Goal: Communication & Community: Answer question/provide support

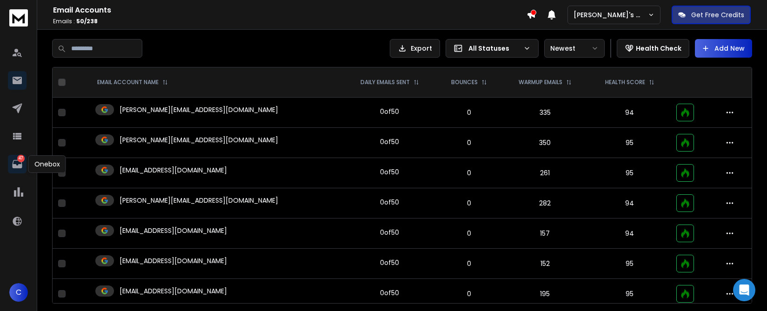
click at [21, 164] on icon at bounding box center [17, 164] width 10 height 8
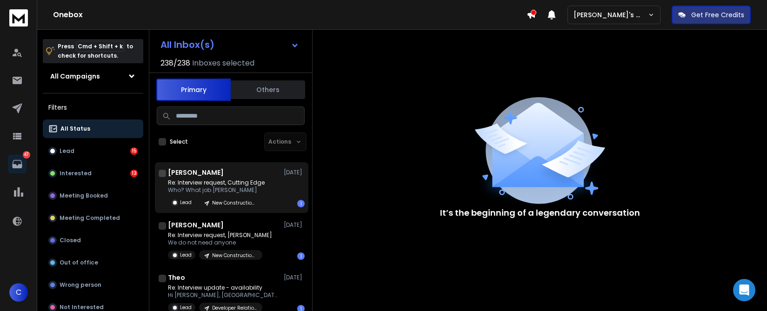
click at [206, 186] on p "Re: Interview request, Cutting Edge" at bounding box center [216, 182] width 97 height 7
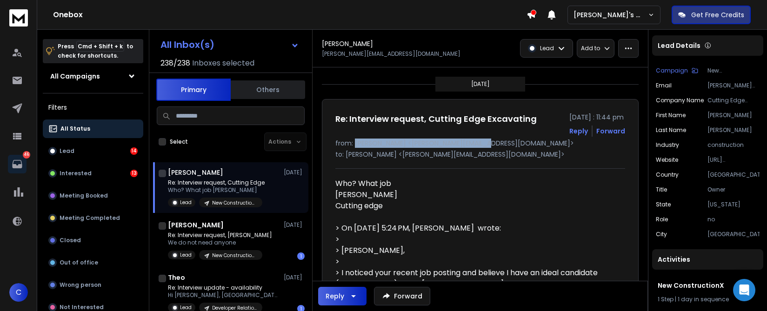
drag, startPoint x: 490, startPoint y: 143, endPoint x: 355, endPoint y: 142, distance: 135.4
click at [355, 142] on p "from: [PERSON_NAME] <[PERSON_NAME][EMAIL_ADDRESS][DOMAIN_NAME]>" at bounding box center [480, 143] width 290 height 9
copy p "[PERSON_NAME] <[PERSON_NAME][EMAIL_ADDRESS][DOMAIN_NAME]"
drag, startPoint x: 463, startPoint y: 141, endPoint x: 479, endPoint y: 149, distance: 17.9
click at [464, 141] on p "from: [PERSON_NAME] <[PERSON_NAME][EMAIL_ADDRESS][DOMAIN_NAME]>" at bounding box center [480, 143] width 290 height 9
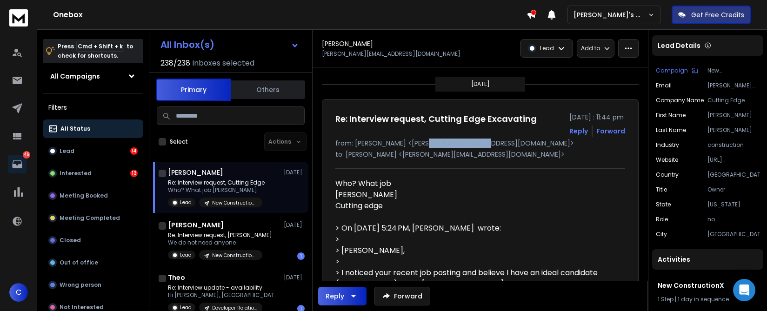
drag, startPoint x: 489, startPoint y: 143, endPoint x: 435, endPoint y: 145, distance: 54.5
click at [435, 145] on p "from: [PERSON_NAME] <[PERSON_NAME][EMAIL_ADDRESS][DOMAIN_NAME]>" at bounding box center [480, 143] width 290 height 9
copy p "[DOMAIN_NAME]"
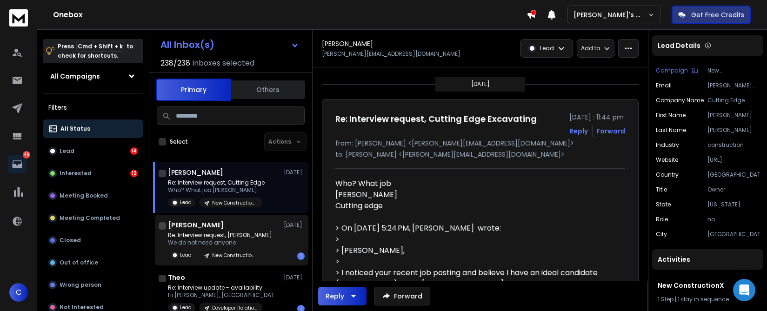
click at [247, 235] on p "Re: Interview request, [PERSON_NAME]" at bounding box center [220, 235] width 104 height 7
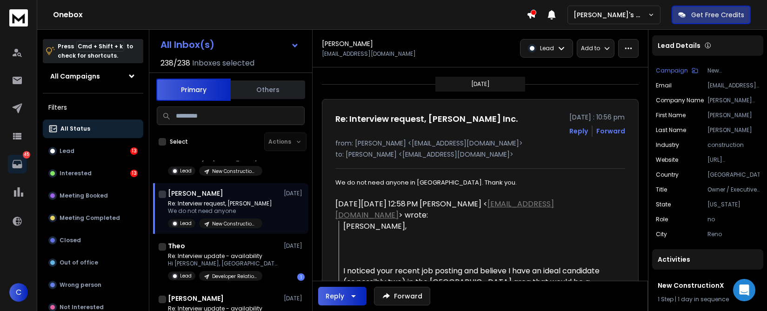
scroll to position [33, 0]
drag, startPoint x: 495, startPoint y: 118, endPoint x: 429, endPoint y: 121, distance: 66.1
click at [429, 121] on div "Re: Interview request, [PERSON_NAME] Inc. [DATE] : 10:56 pm Reply Forward" at bounding box center [480, 125] width 290 height 24
copy h1 "[PERSON_NAME] Inc."
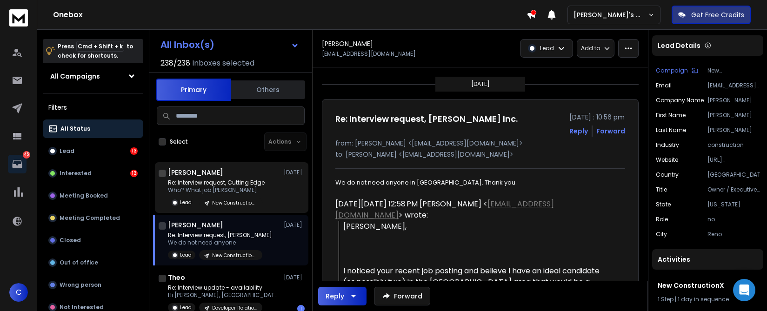
click at [261, 186] on p "Re: Interview request, Cutting Edge" at bounding box center [216, 182] width 97 height 7
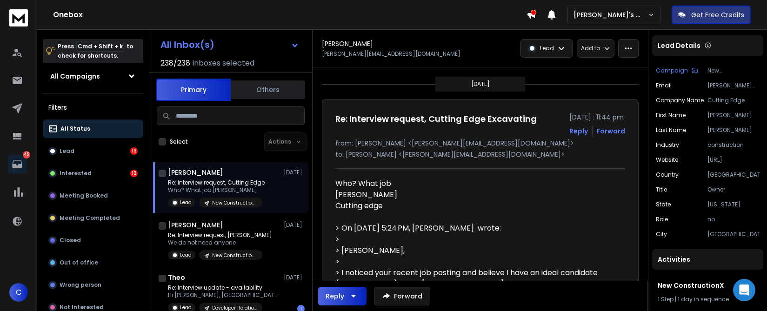
click at [579, 134] on button "Reply" at bounding box center [578, 131] width 19 height 9
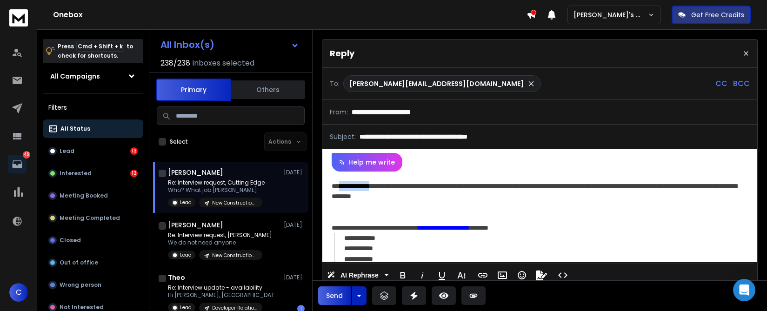
drag, startPoint x: 376, startPoint y: 185, endPoint x: 340, endPoint y: 188, distance: 36.0
click at [340, 188] on div "**********" at bounding box center [539, 191] width 414 height 21
drag, startPoint x: 442, startPoint y: 186, endPoint x: 401, endPoint y: 189, distance: 40.6
click at [402, 189] on div "**********" at bounding box center [539, 191] width 414 height 21
click at [507, 197] on div "**********" at bounding box center [539, 191] width 414 height 21
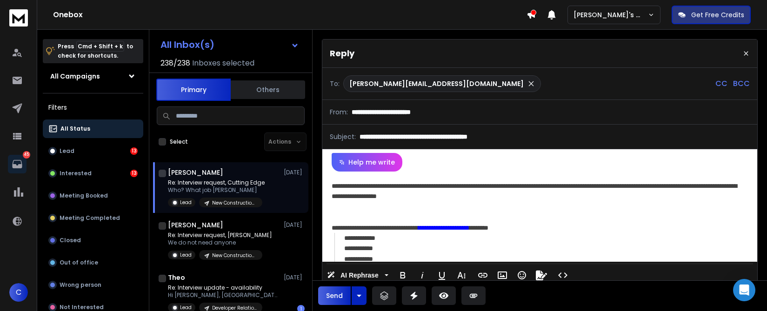
click at [364, 188] on div "**********" at bounding box center [539, 191] width 414 height 21
click at [328, 298] on button "Send" at bounding box center [334, 296] width 33 height 19
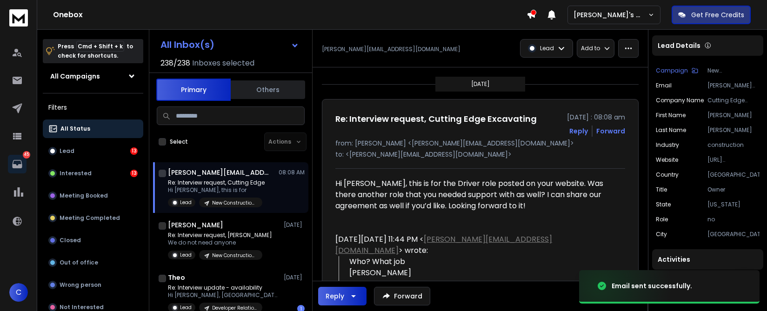
click at [562, 54] on div "Lead" at bounding box center [547, 49] width 52 height 18
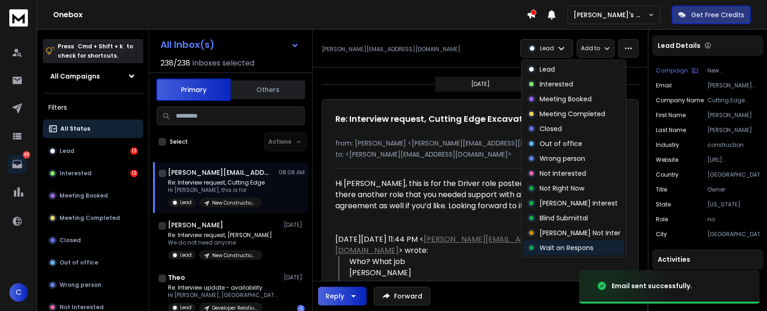
click at [560, 244] on p "Wait on Respons" at bounding box center [567, 247] width 54 height 9
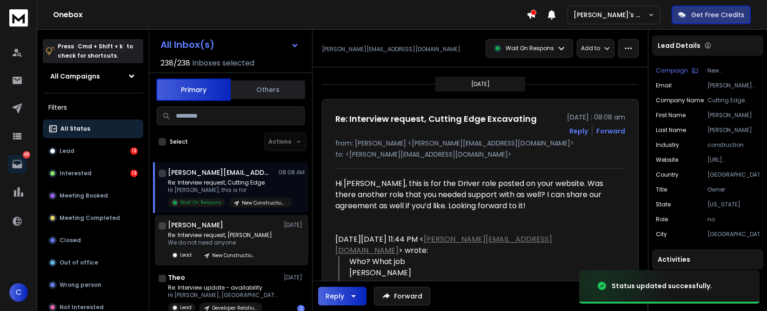
click at [234, 246] on p "We do not need anyone" at bounding box center [220, 242] width 104 height 7
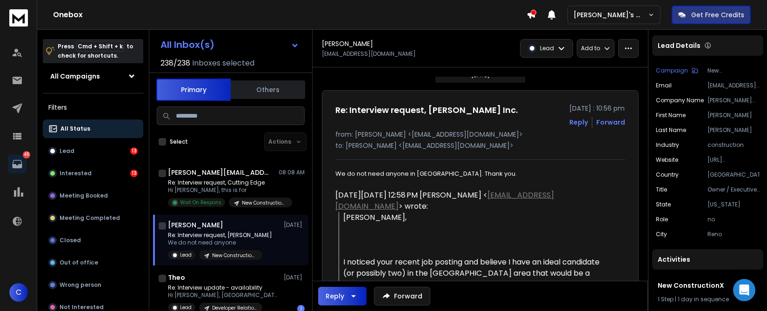
scroll to position [10, 0]
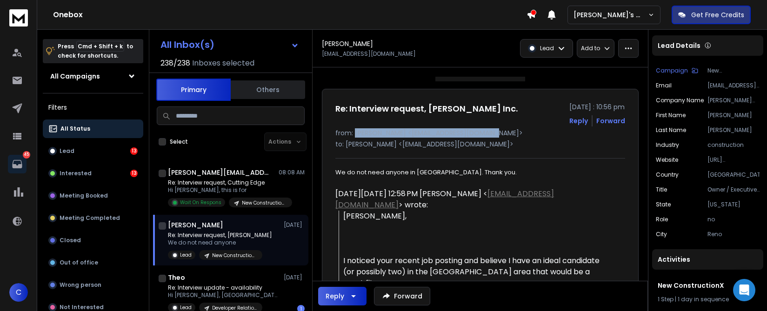
drag, startPoint x: 490, startPoint y: 132, endPoint x: 355, endPoint y: 130, distance: 135.4
click at [355, 130] on p "from: [PERSON_NAME] <[EMAIL_ADDRESS][DOMAIN_NAME]>" at bounding box center [480, 132] width 290 height 9
copy p "[PERSON_NAME] <[EMAIL_ADDRESS][DOMAIN_NAME]"
click at [474, 170] on div "We do not need anyone in [GEOGRAPHIC_DATA]. Thank you." at bounding box center [471, 172] width 272 height 9
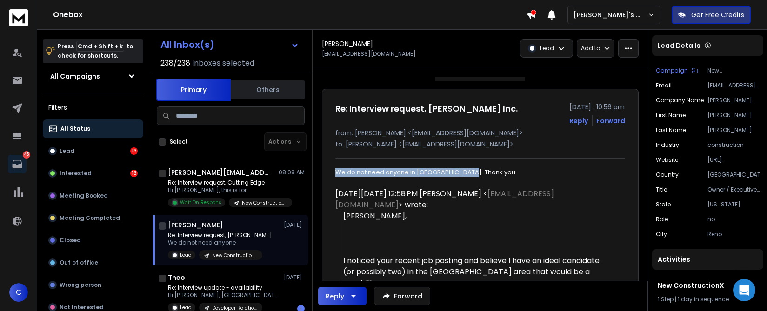
drag, startPoint x: 440, startPoint y: 170, endPoint x: 337, endPoint y: 168, distance: 102.4
click at [337, 169] on div "We do not need anyone in [GEOGRAPHIC_DATA]. Thank you." at bounding box center [471, 172] width 272 height 9
copy div "We do not need anyone in [GEOGRAPHIC_DATA]. Thank you."
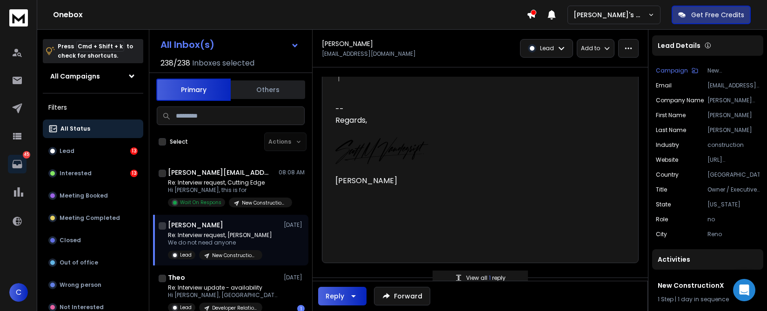
scroll to position [400, 0]
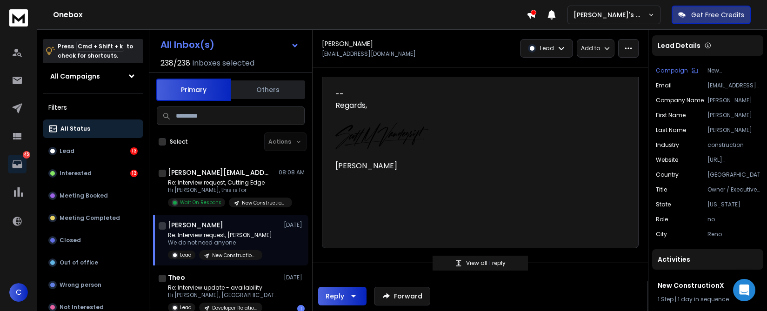
drag, startPoint x: 462, startPoint y: 252, endPoint x: 537, endPoint y: 207, distance: 87.3
click at [462, 256] on div "View all 1 reply" at bounding box center [480, 263] width 95 height 15
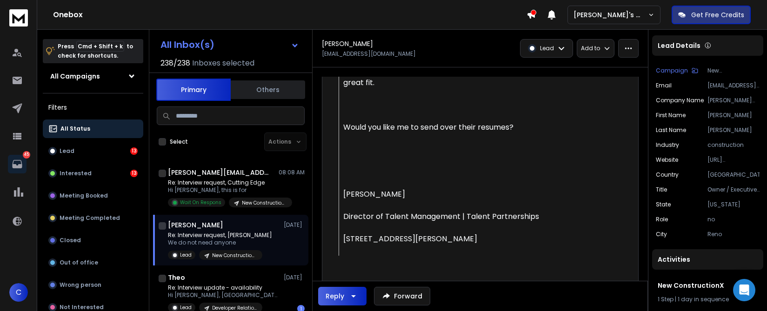
scroll to position [0, 0]
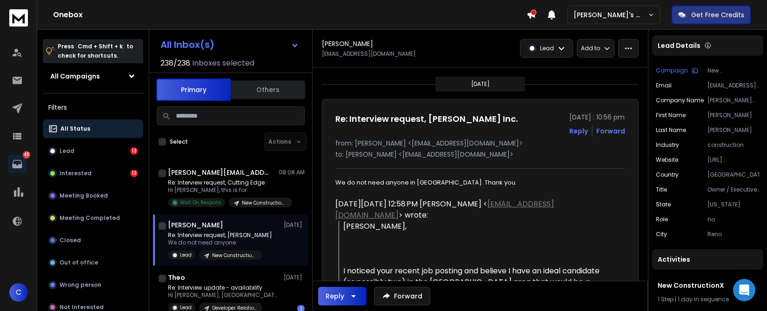
click at [576, 131] on button "Reply" at bounding box center [578, 131] width 19 height 9
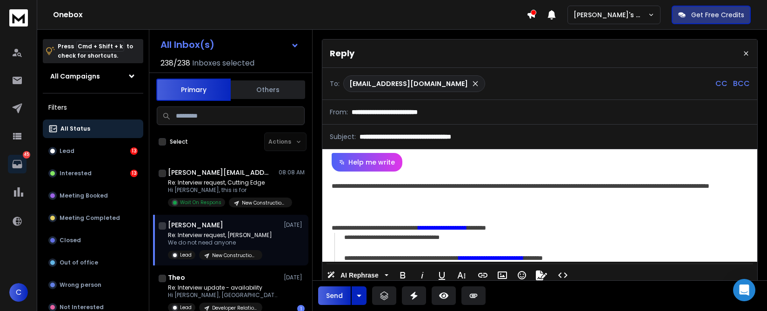
click at [334, 294] on button "Send" at bounding box center [334, 296] width 33 height 19
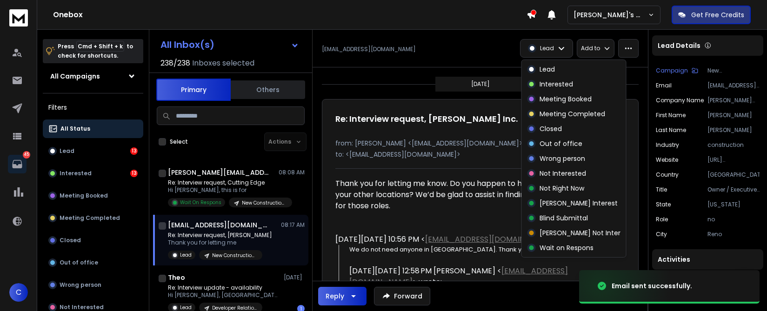
click at [558, 47] on div "Lead" at bounding box center [547, 49] width 52 height 18
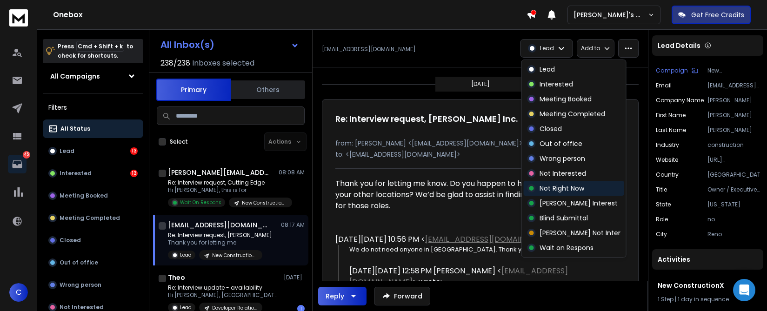
drag, startPoint x: 566, startPoint y: 189, endPoint x: 595, endPoint y: 168, distance: 35.0
click at [566, 189] on p "Not Right Now" at bounding box center [562, 188] width 45 height 9
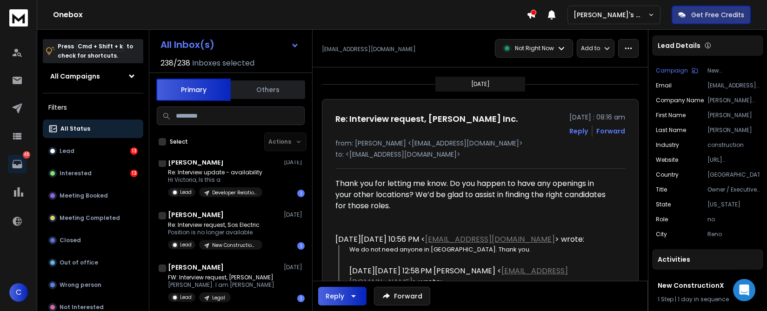
scroll to position [170, 0]
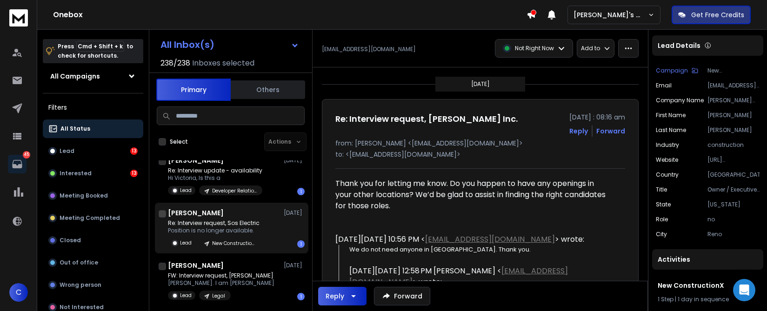
click at [248, 212] on div "[PERSON_NAME] [DATE]" at bounding box center [236, 212] width 137 height 9
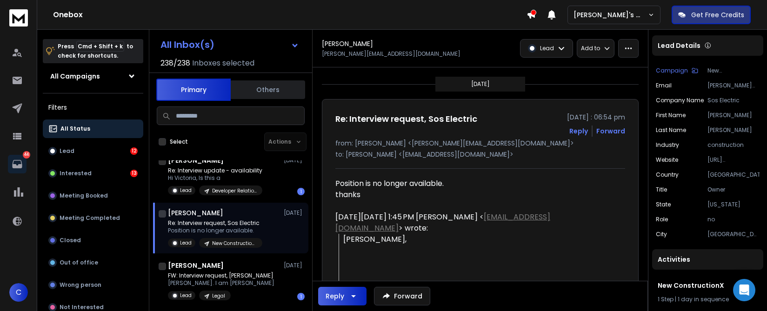
click at [576, 132] on button "Reply" at bounding box center [578, 131] width 19 height 9
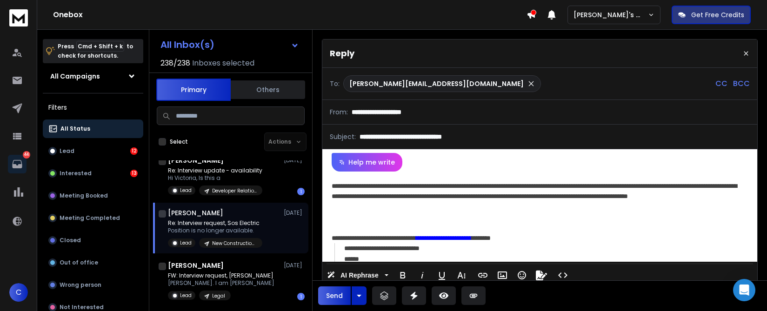
click at [333, 296] on button "Send" at bounding box center [334, 296] width 33 height 19
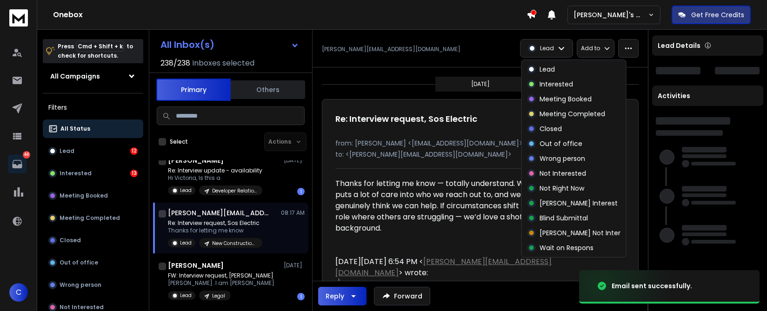
click at [560, 54] on div "Lead" at bounding box center [547, 49] width 52 height 18
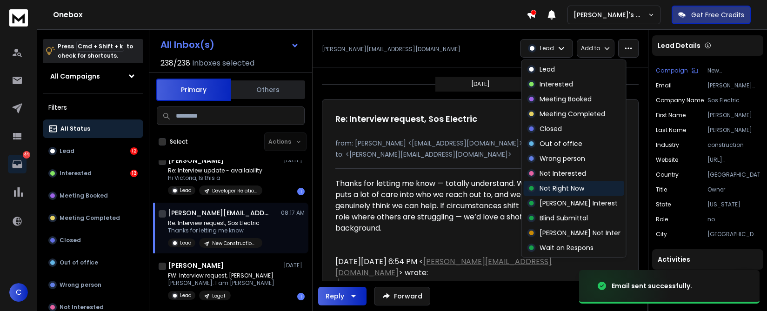
click at [565, 185] on p "Not Right Now" at bounding box center [562, 188] width 45 height 9
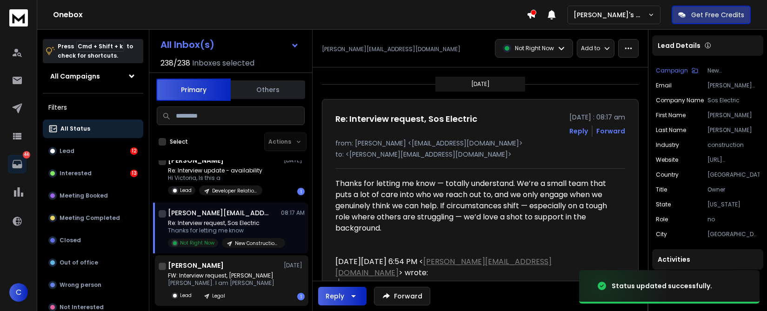
drag, startPoint x: 253, startPoint y: 278, endPoint x: 255, endPoint y: 270, distance: 7.8
click at [253, 278] on div "FW: Interview request, [PERSON_NAME]- Hi. I am [PERSON_NAME] Lead Legal 1" at bounding box center [236, 286] width 137 height 28
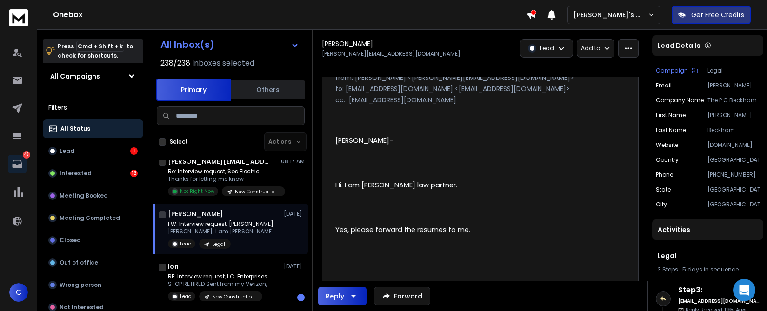
scroll to position [48, 0]
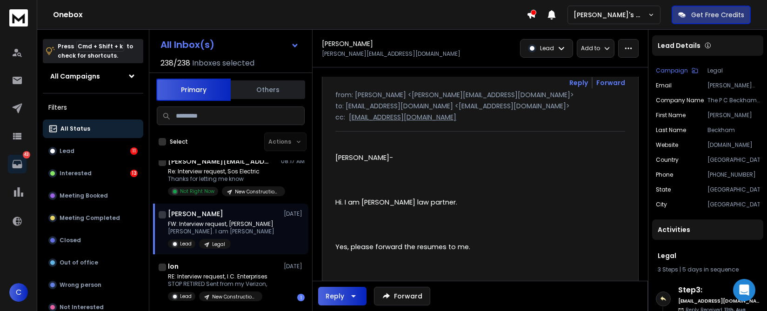
click at [553, 52] on p "Lead" at bounding box center [547, 48] width 14 height 7
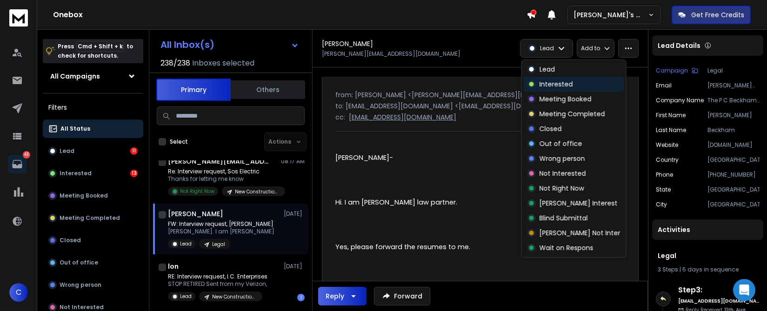
click at [550, 84] on p "Interested" at bounding box center [556, 84] width 33 height 9
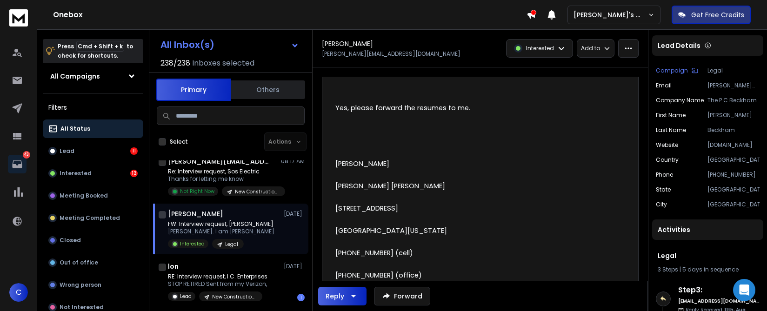
scroll to position [187, 0]
drag, startPoint x: 386, startPoint y: 187, endPoint x: 330, endPoint y: 193, distance: 55.6
copy span "[PERSON_NAME] [PERSON_NAME]"
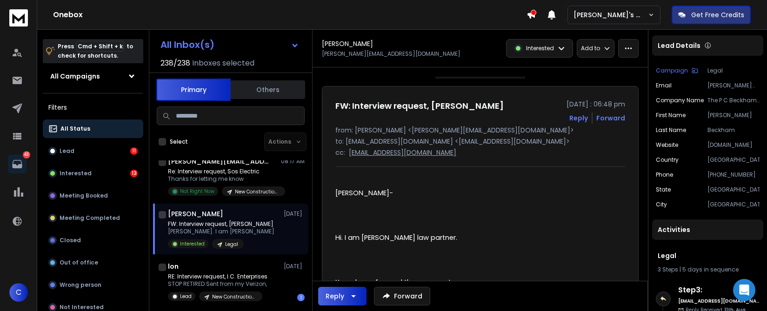
scroll to position [0, 0]
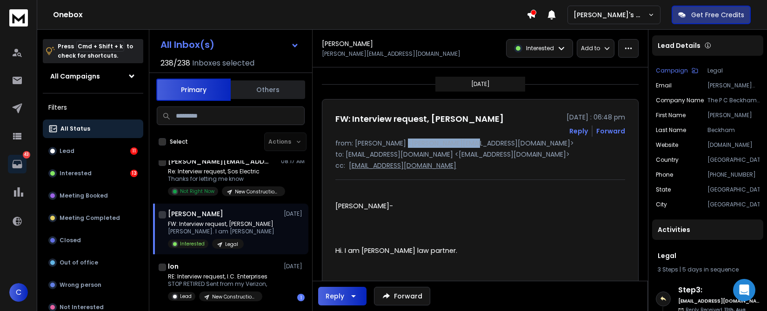
drag, startPoint x: 469, startPoint y: 140, endPoint x: 399, endPoint y: 142, distance: 69.8
click at [399, 142] on p "from: [PERSON_NAME] <[PERSON_NAME][EMAIL_ADDRESS][DOMAIN_NAME]>" at bounding box center [480, 143] width 290 height 9
copy p "[PERSON_NAME][EMAIL_ADDRESS][DOMAIN_NAME]"
drag, startPoint x: 393, startPoint y: 141, endPoint x: 358, endPoint y: 146, distance: 35.2
click at [354, 144] on p "from: [PERSON_NAME] <[PERSON_NAME][EMAIL_ADDRESS][DOMAIN_NAME]>" at bounding box center [480, 143] width 290 height 9
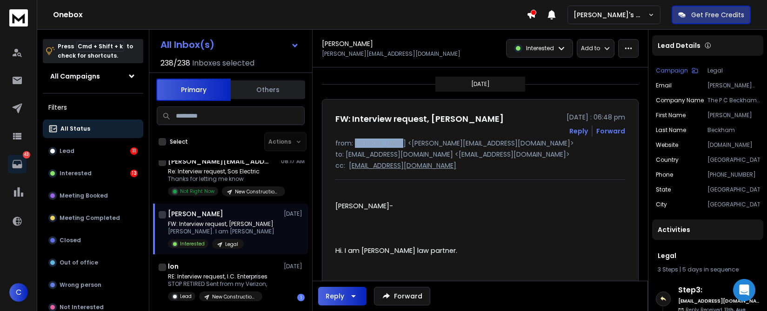
copy p "[PERSON_NAME]"
drag, startPoint x: 465, startPoint y: 142, endPoint x: 429, endPoint y: 161, distance: 40.8
click at [397, 146] on p "from: [PERSON_NAME] <[PERSON_NAME][EMAIL_ADDRESS][DOMAIN_NAME]>" at bounding box center [480, 143] width 290 height 9
drag, startPoint x: 462, startPoint y: 147, endPoint x: 466, endPoint y: 144, distance: 6.0
click at [462, 147] on p "from: [PERSON_NAME] <[PERSON_NAME][EMAIL_ADDRESS][DOMAIN_NAME]>" at bounding box center [480, 143] width 290 height 9
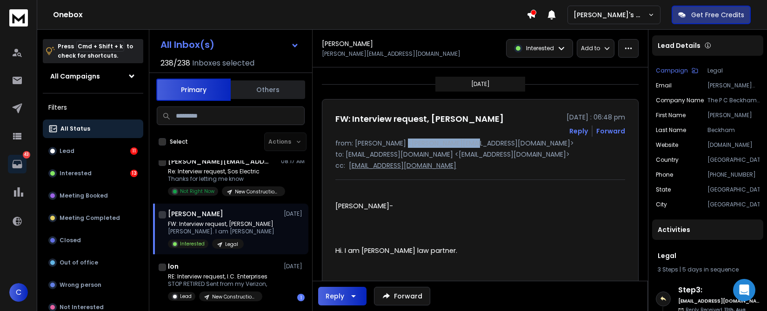
drag, startPoint x: 465, startPoint y: 143, endPoint x: 407, endPoint y: 147, distance: 58.3
click at [399, 145] on p "from: [PERSON_NAME] <[PERSON_NAME][EMAIL_ADDRESS][DOMAIN_NAME]>" at bounding box center [480, 143] width 290 height 9
copy p "[PERSON_NAME][EMAIL_ADDRESS][DOMAIN_NAME]"
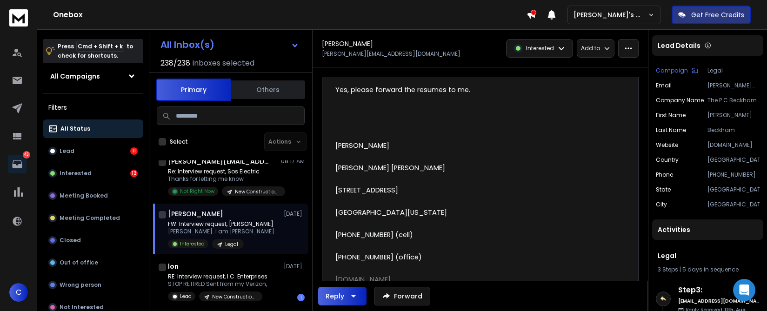
scroll to position [214, 0]
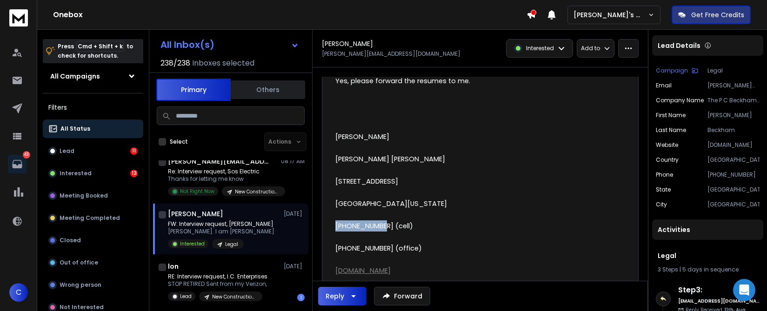
drag, startPoint x: 379, startPoint y: 227, endPoint x: 337, endPoint y: 228, distance: 41.9
click at [336, 228] on span "[PHONE_NUMBER] (cell)" at bounding box center [374, 225] width 78 height 9
copy span "[PHONE_NUMBER]"
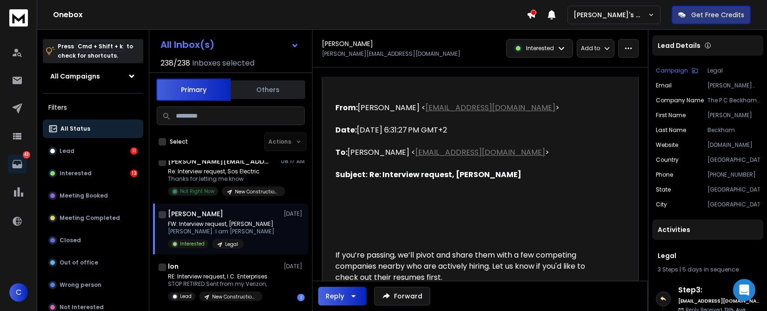
scroll to position [754, 0]
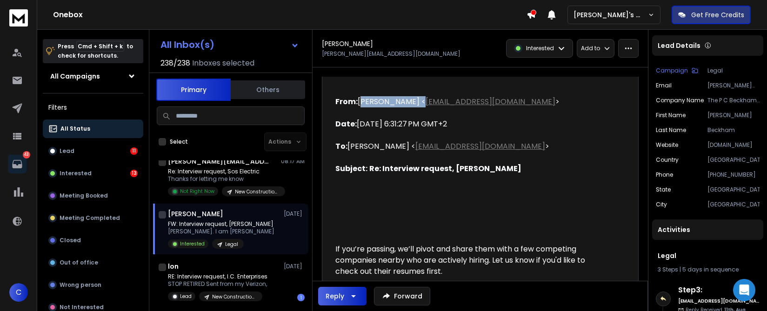
drag, startPoint x: 414, startPoint y: 123, endPoint x: 361, endPoint y: 125, distance: 53.1
click at [361, 125] on p "From: [PERSON_NAME] < [EMAIL_ADDRESS][DOMAIN_NAME] > Date: [DATE] 6:31:27   PM …" at bounding box center [471, 135] width 272 height 78
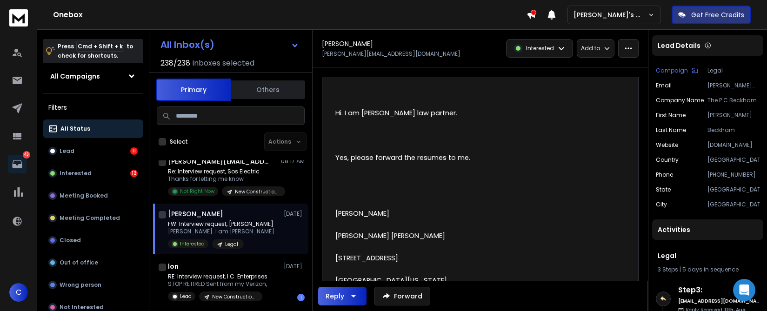
scroll to position [123, 0]
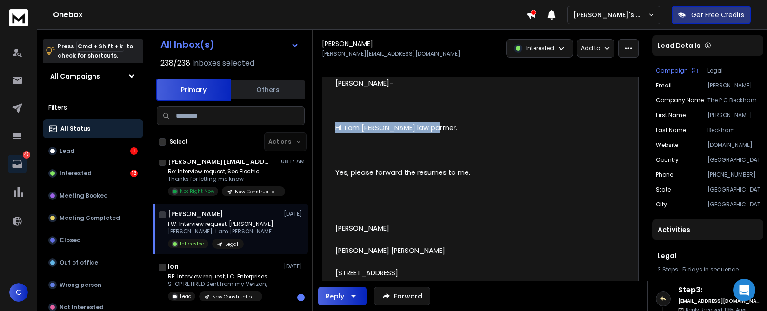
drag, startPoint x: 391, startPoint y: 128, endPoint x: 319, endPoint y: 132, distance: 71.7
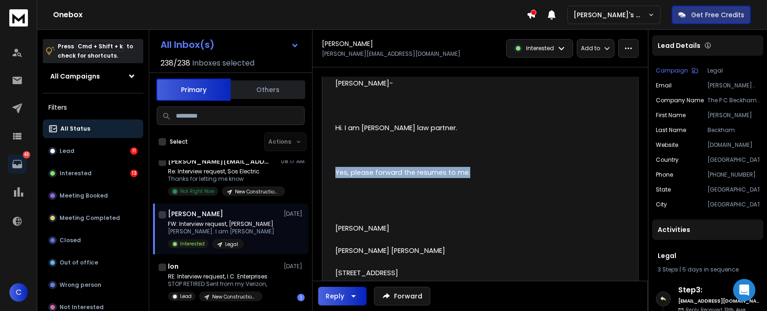
drag, startPoint x: 461, startPoint y: 173, endPoint x: 321, endPoint y: 177, distance: 139.6
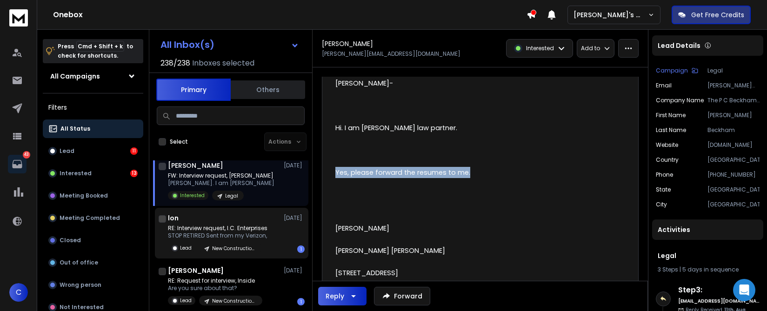
scroll to position [271, 0]
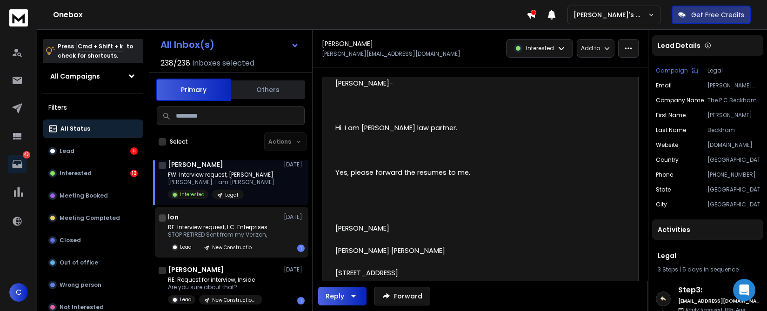
drag, startPoint x: 237, startPoint y: 240, endPoint x: 245, endPoint y: 240, distance: 8.4
click at [237, 240] on div "RE: Interview request, I.C. Enterprises STOP RETIRED Sent from my Verizon, Lead…" at bounding box center [218, 238] width 100 height 28
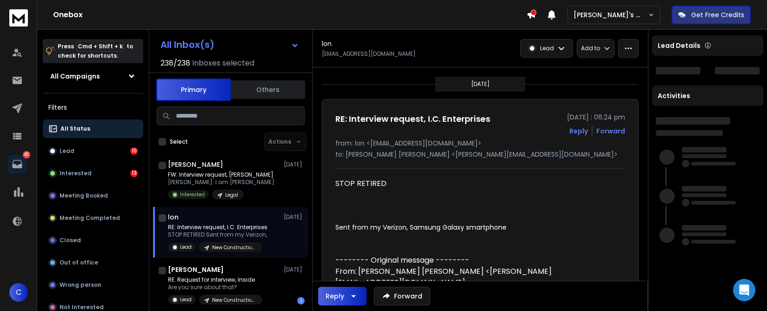
click at [577, 133] on button "Reply" at bounding box center [578, 131] width 19 height 9
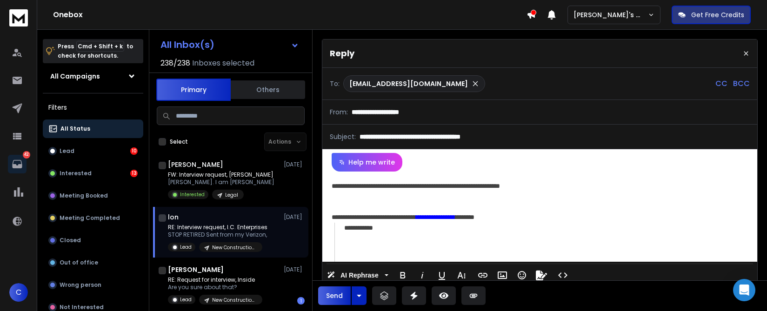
drag, startPoint x: 356, startPoint y: 187, endPoint x: 676, endPoint y: 17, distance: 361.9
click at [0, 0] on div "42 C Onebox [PERSON_NAME]'s Workspace Get Free Credits Press Cmd + Shift + k to…" at bounding box center [383, 170] width 767 height 341
drag, startPoint x: 404, startPoint y: 228, endPoint x: 344, endPoint y: 228, distance: 60.0
click at [344, 228] on div "**********" at bounding box center [545, 228] width 402 height 10
click at [558, 187] on div "**********" at bounding box center [539, 186] width 414 height 10
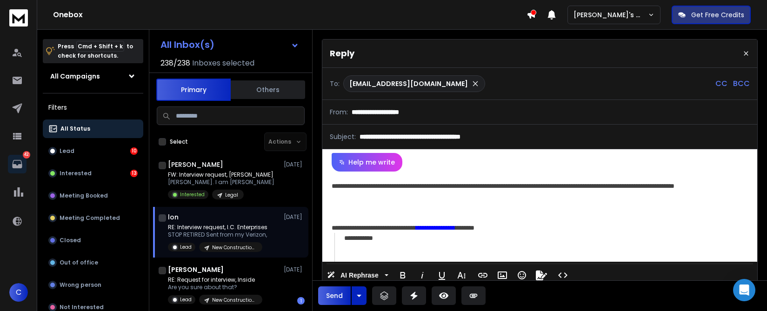
click at [545, 185] on div "**********" at bounding box center [539, 191] width 414 height 21
drag, startPoint x: 545, startPoint y: 187, endPoint x: 570, endPoint y: 189, distance: 24.7
click at [550, 195] on div "**********" at bounding box center [539, 191] width 414 height 21
click at [547, 187] on div "**********" at bounding box center [539, 191] width 414 height 21
click at [472, 200] on div "**********" at bounding box center [539, 191] width 414 height 21
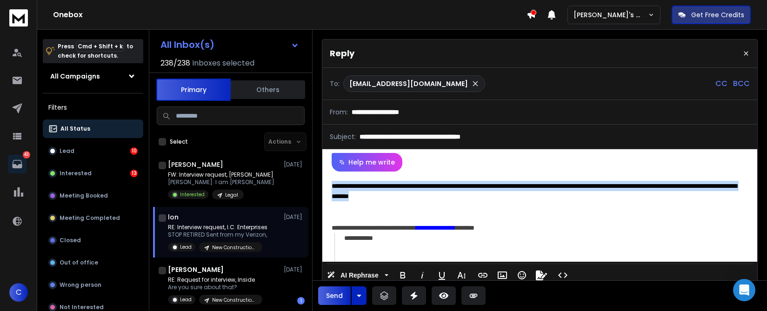
drag, startPoint x: 441, startPoint y: 196, endPoint x: 338, endPoint y: 187, distance: 103.2
click at [322, 188] on div "**********" at bounding box center [539, 217] width 435 height 90
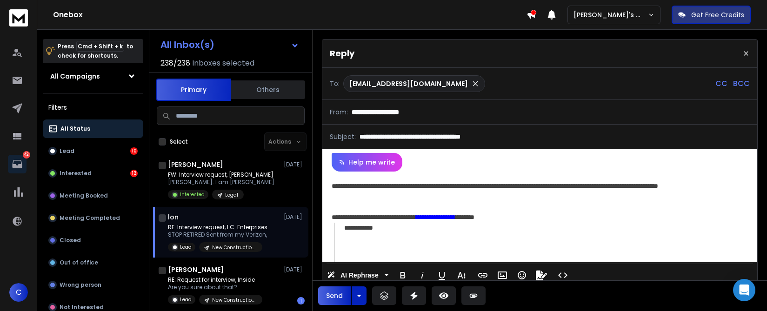
click at [342, 298] on button "Send" at bounding box center [334, 296] width 33 height 19
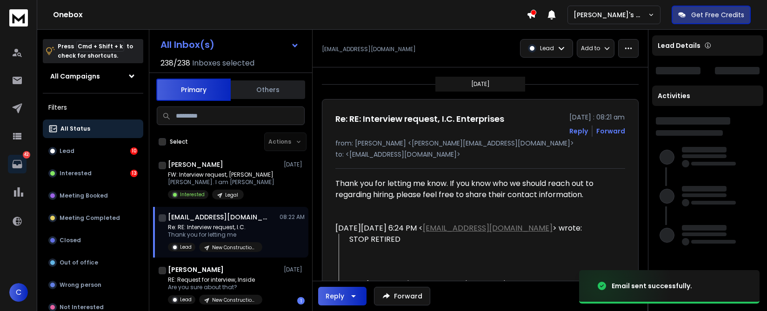
click at [556, 53] on div "Lead" at bounding box center [547, 49] width 52 height 18
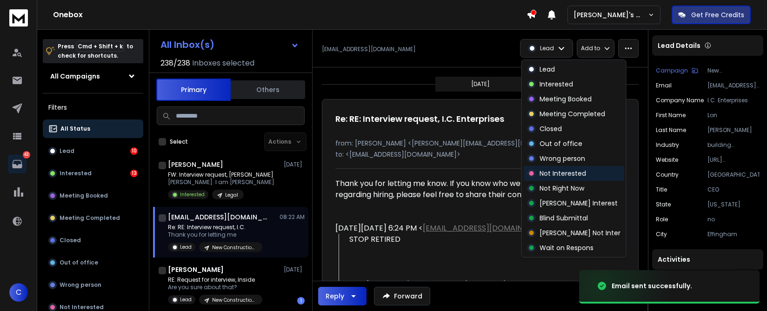
drag, startPoint x: 560, startPoint y: 171, endPoint x: 609, endPoint y: 151, distance: 53.7
click at [560, 171] on p "Not Interested" at bounding box center [563, 173] width 47 height 9
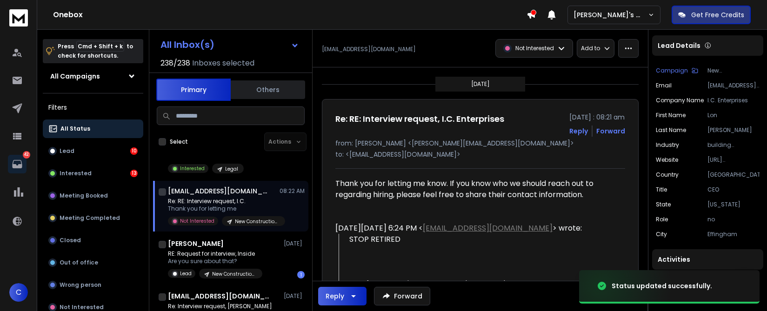
scroll to position [321, 0]
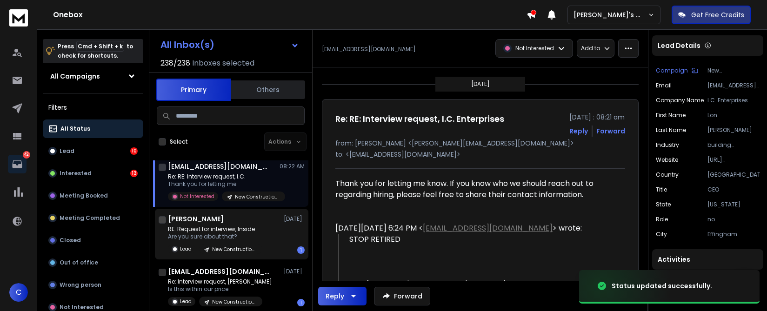
click at [239, 241] on div "RE: Request for interview, Inside Are you sure about that? Lead New Constructio…" at bounding box center [215, 240] width 94 height 28
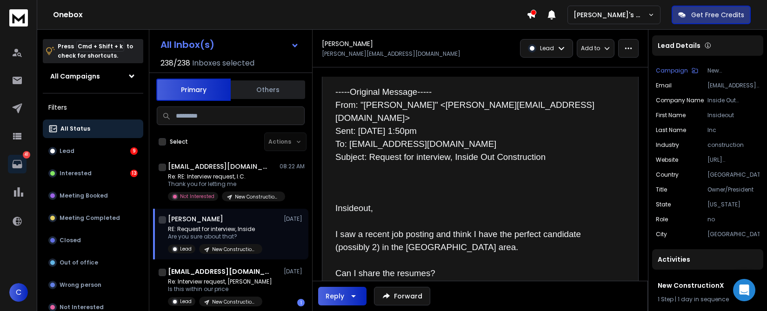
scroll to position [0, 0]
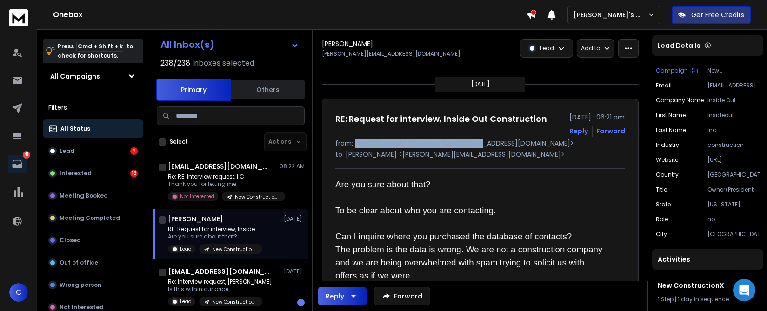
drag, startPoint x: 481, startPoint y: 144, endPoint x: 355, endPoint y: 146, distance: 125.6
click at [355, 146] on p "from: [PERSON_NAME] <[PERSON_NAME][EMAIL_ADDRESS][DOMAIN_NAME]>" at bounding box center [480, 143] width 290 height 9
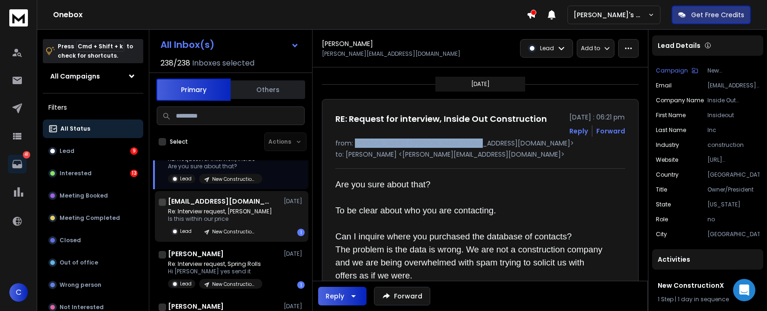
scroll to position [392, 0]
click at [248, 221] on p "Is this within our price" at bounding box center [220, 218] width 104 height 7
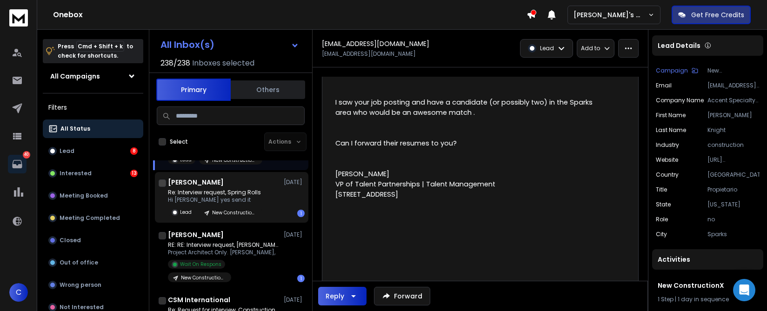
scroll to position [465, 0]
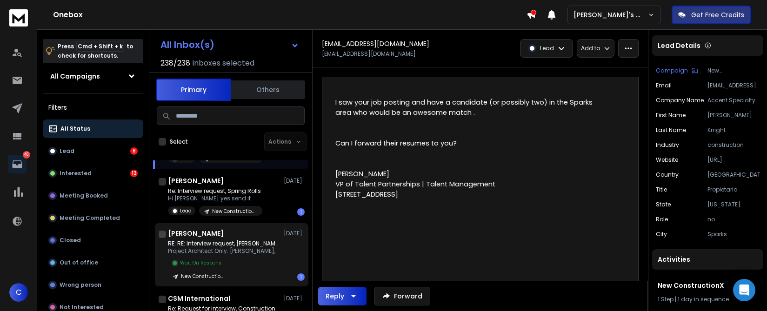
drag, startPoint x: 233, startPoint y: 249, endPoint x: 260, endPoint y: 248, distance: 26.5
click at [233, 249] on p "Project Architect Only. [PERSON_NAME]," at bounding box center [224, 251] width 112 height 7
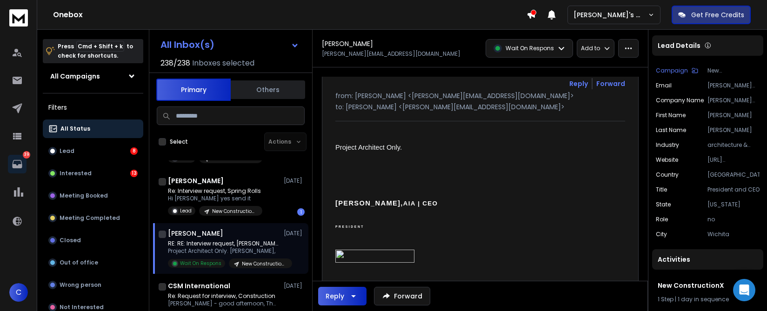
scroll to position [0, 0]
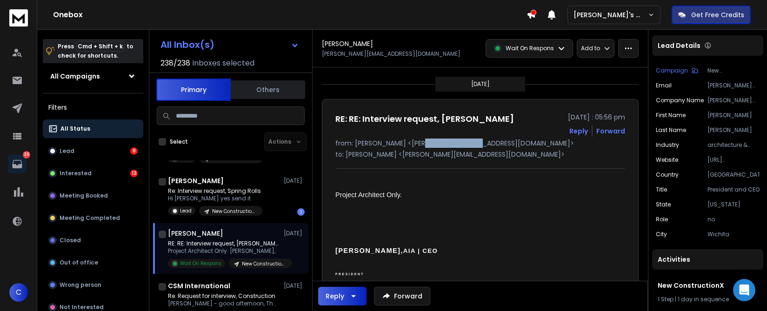
drag, startPoint x: 481, startPoint y: 141, endPoint x: 422, endPoint y: 146, distance: 58.4
click at [422, 146] on p "from: [PERSON_NAME] <[PERSON_NAME][EMAIL_ADDRESS][DOMAIN_NAME]>" at bounding box center [480, 143] width 290 height 9
drag, startPoint x: 397, startPoint y: 142, endPoint x: 359, endPoint y: 146, distance: 38.8
click at [355, 143] on p "from: [PERSON_NAME] <[PERSON_NAME][EMAIL_ADDRESS][DOMAIN_NAME]>" at bounding box center [480, 142] width 290 height 9
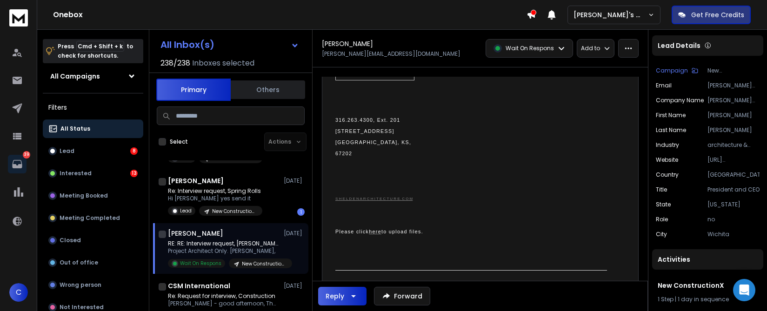
scroll to position [230, 0]
drag, startPoint x: 388, startPoint y: 141, endPoint x: 350, endPoint y: 154, distance: 40.6
click at [335, 141] on p "316.263.4300, Ext. [GEOGRAPHIC_DATA][STREET_ADDRESS] S H E L D E N A R C H I T …" at bounding box center [374, 152] width 78 height 100
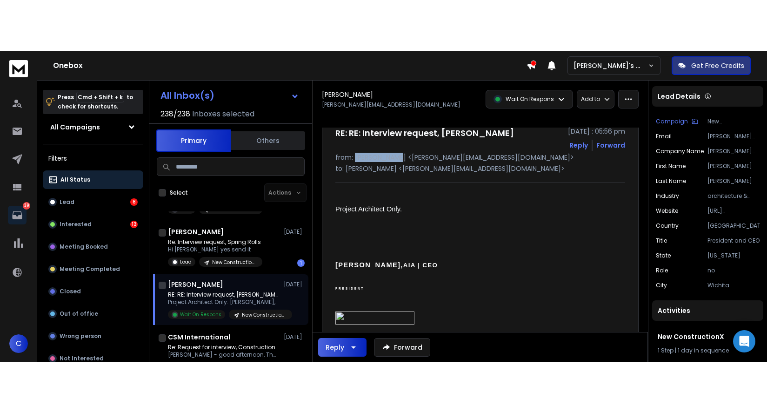
scroll to position [0, 0]
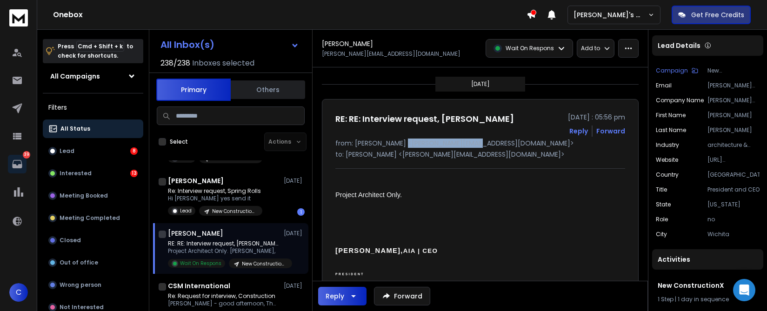
drag, startPoint x: 442, startPoint y: 143, endPoint x: 403, endPoint y: 146, distance: 38.3
click at [402, 144] on p "from: [PERSON_NAME] <[PERSON_NAME][EMAIL_ADDRESS][DOMAIN_NAME]>" at bounding box center [480, 143] width 290 height 9
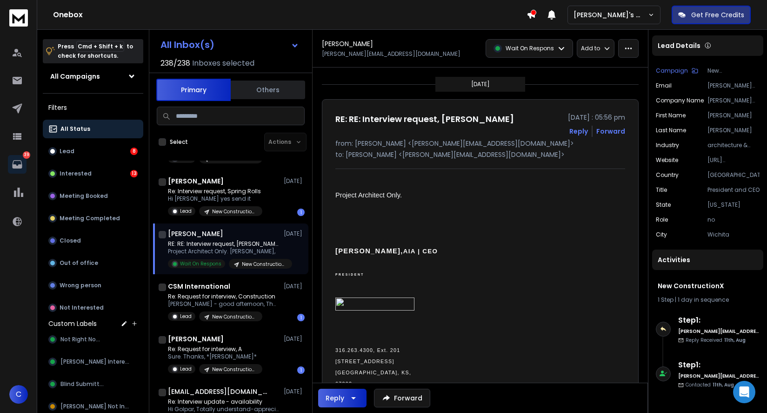
click at [597, 221] on p at bounding box center [471, 217] width 272 height 11
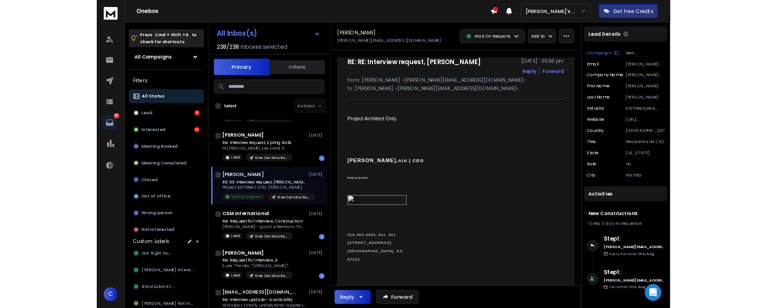
scroll to position [37, 0]
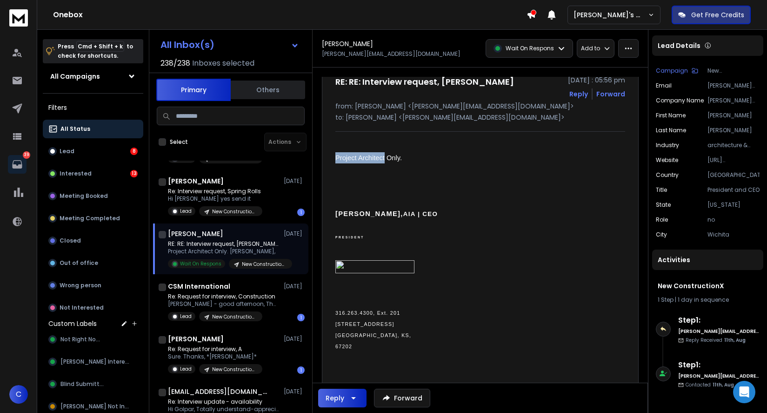
drag, startPoint x: 383, startPoint y: 157, endPoint x: 328, endPoint y: 157, distance: 54.9
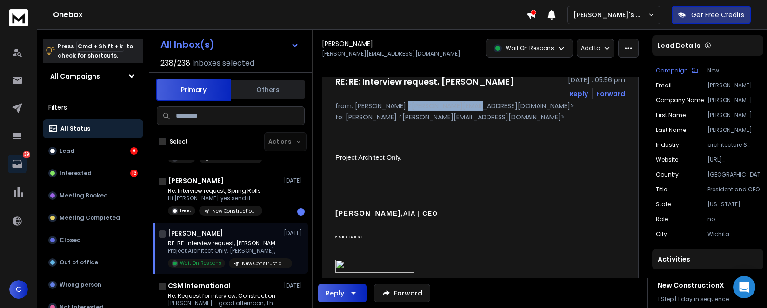
drag, startPoint x: 479, startPoint y: 104, endPoint x: 407, endPoint y: 111, distance: 71.9
click at [402, 105] on p "from: [PERSON_NAME] <[PERSON_NAME][EMAIL_ADDRESS][DOMAIN_NAME]>" at bounding box center [480, 105] width 290 height 9
click at [582, 97] on button "Reply" at bounding box center [578, 93] width 19 height 9
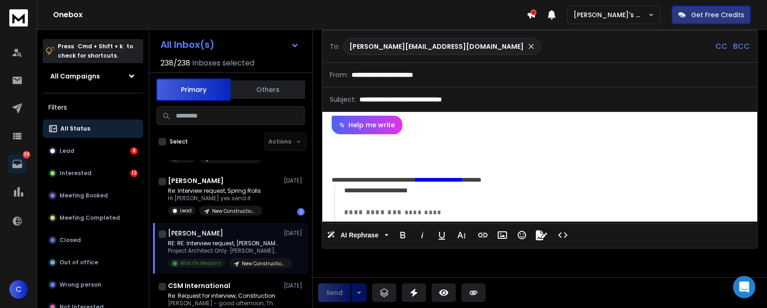
scroll to position [0, 0]
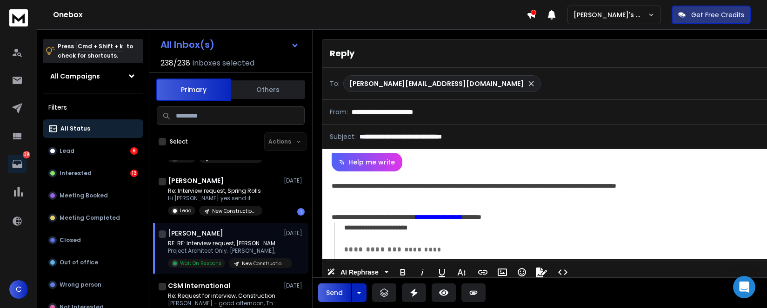
drag, startPoint x: 375, startPoint y: 178, endPoint x: 506, endPoint y: 4, distance: 217.4
click at [0, 0] on div "39 C Onebox [PERSON_NAME]'s Workspace Get Free Credits Press Cmd + Shift + k to…" at bounding box center [383, 169] width 767 height 338
click at [320, 294] on button "Send" at bounding box center [334, 293] width 33 height 19
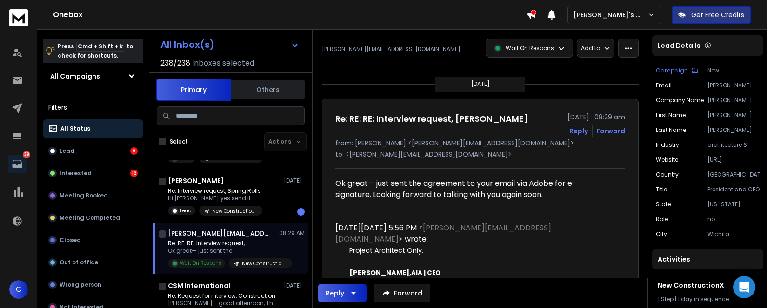
click at [554, 49] on p "Wait On Respons" at bounding box center [530, 48] width 48 height 7
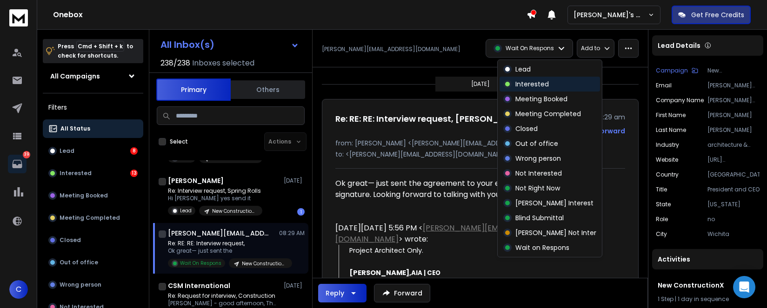
click at [558, 83] on div "Interested" at bounding box center [550, 84] width 100 height 15
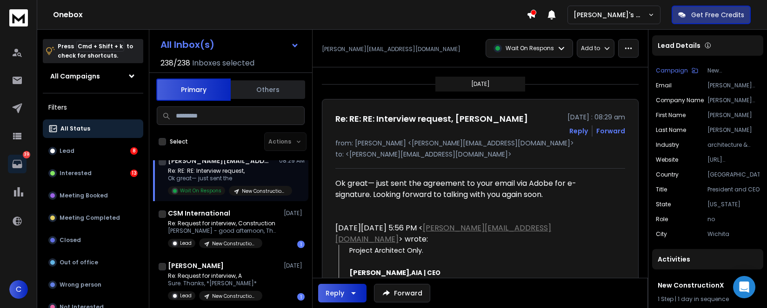
scroll to position [541, 0]
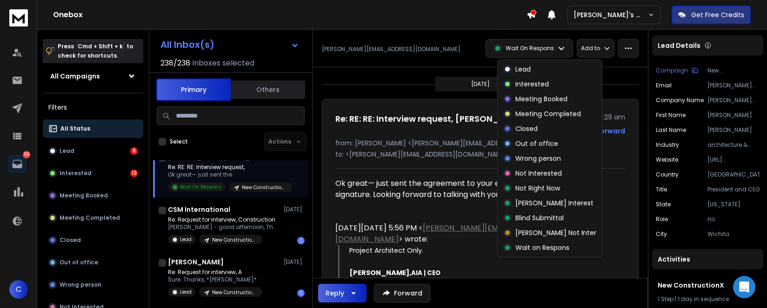
click at [554, 51] on p "Wait On Respons" at bounding box center [530, 48] width 48 height 7
click at [548, 86] on p "Interested" at bounding box center [532, 84] width 33 height 9
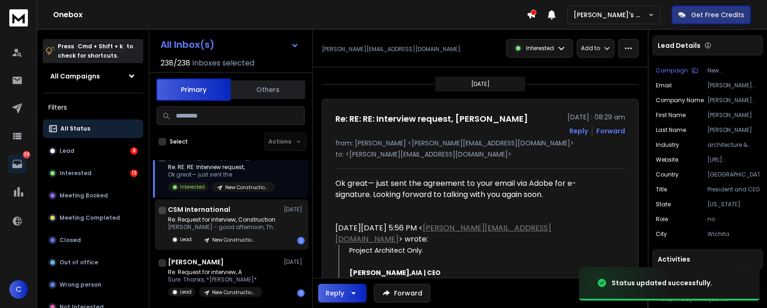
click at [214, 230] on p "[PERSON_NAME] - good afternoon, Thank" at bounding box center [224, 227] width 112 height 7
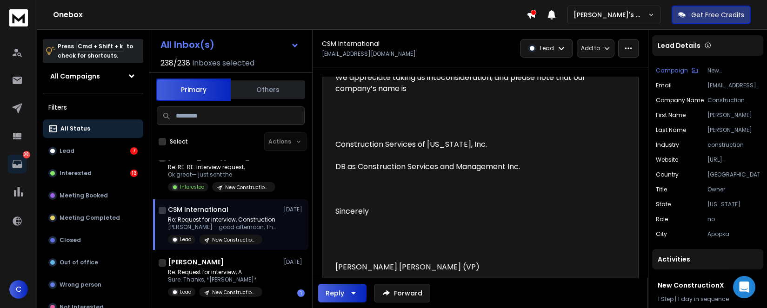
scroll to position [0, 0]
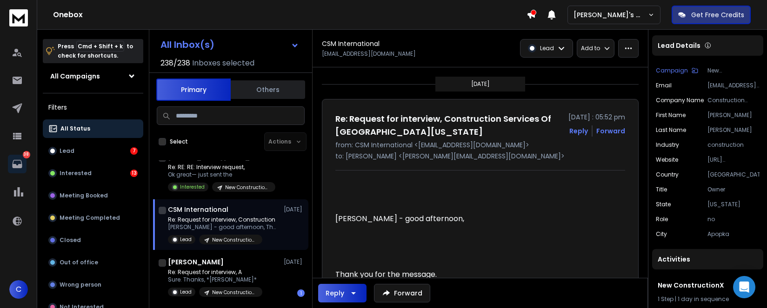
click at [576, 133] on button "Reply" at bounding box center [578, 131] width 19 height 9
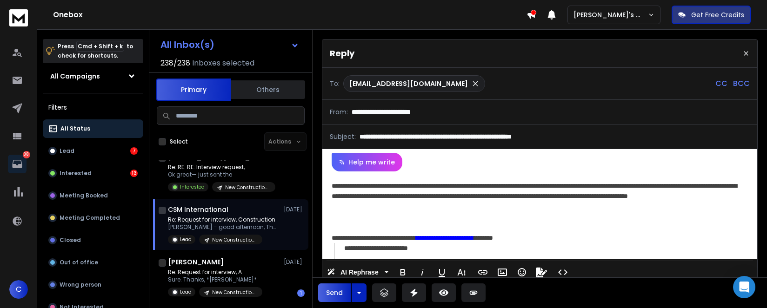
click at [331, 300] on button "Send" at bounding box center [334, 293] width 33 height 19
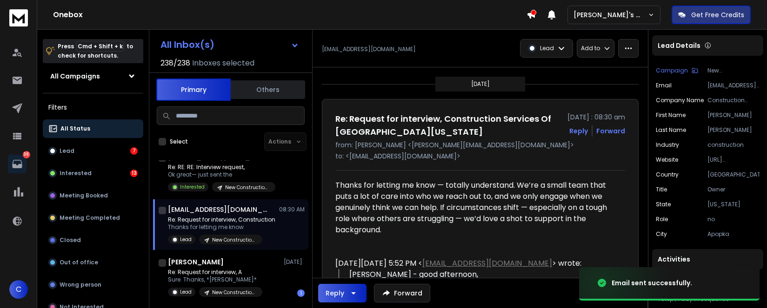
click at [556, 46] on div "Lead" at bounding box center [547, 49] width 52 height 18
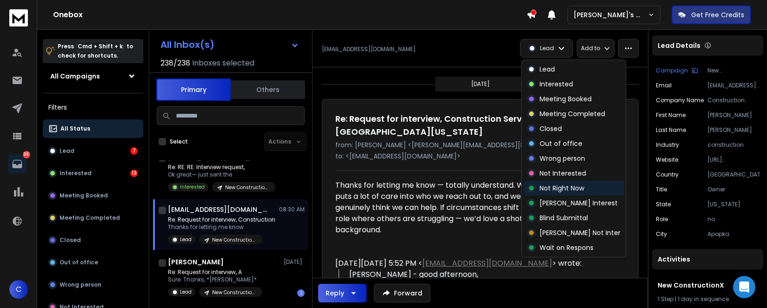
click at [589, 188] on div "Not Right Now" at bounding box center [574, 188] width 100 height 15
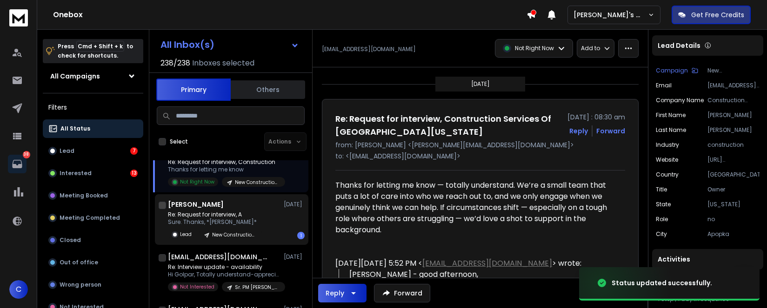
scroll to position [600, 0]
drag, startPoint x: 225, startPoint y: 209, endPoint x: 269, endPoint y: 206, distance: 44.8
click at [225, 209] on div "[PERSON_NAME] [DATE] Re: Request for interview, A Sure. Thanks, *[PERSON_NAME]*…" at bounding box center [236, 219] width 137 height 40
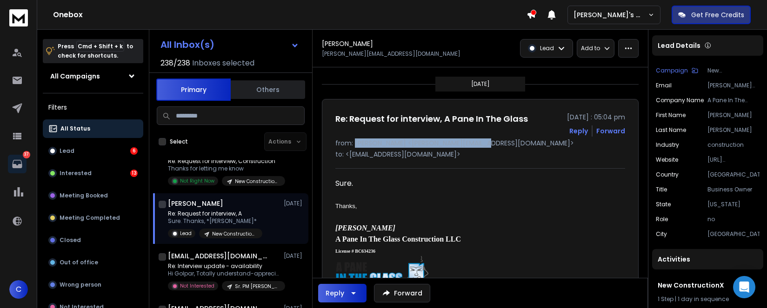
drag, startPoint x: 489, startPoint y: 142, endPoint x: 355, endPoint y: 144, distance: 134.9
click at [355, 144] on p "from: [PERSON_NAME] <[PERSON_NAME][EMAIL_ADDRESS][DOMAIN_NAME]>" at bounding box center [480, 143] width 290 height 9
click at [475, 147] on p "from: [PERSON_NAME] <[PERSON_NAME][EMAIL_ADDRESS][DOMAIN_NAME]>" at bounding box center [480, 143] width 290 height 9
drag, startPoint x: 454, startPoint y: 145, endPoint x: 438, endPoint y: 146, distance: 16.3
click at [437, 146] on p "from: [PERSON_NAME] <[PERSON_NAME][EMAIL_ADDRESS][DOMAIN_NAME]>" at bounding box center [480, 143] width 290 height 9
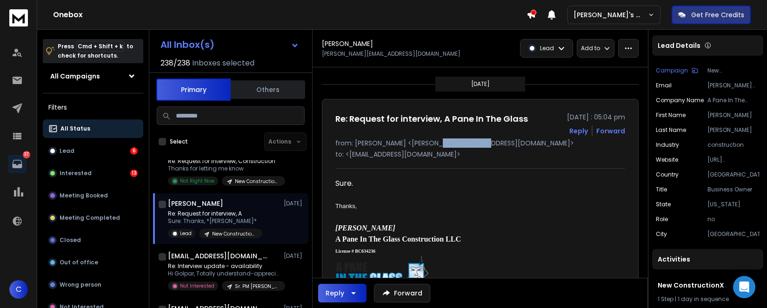
click at [575, 132] on button "Reply" at bounding box center [578, 131] width 19 height 9
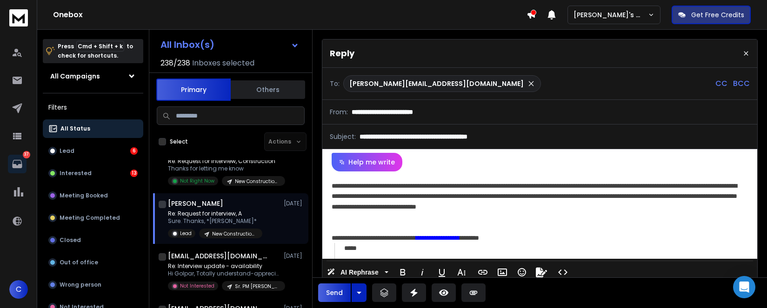
click at [407, 207] on div "**********" at bounding box center [539, 196] width 414 height 31
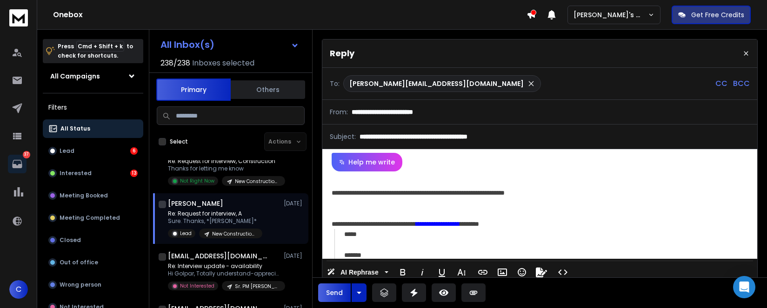
scroll to position [33, 0]
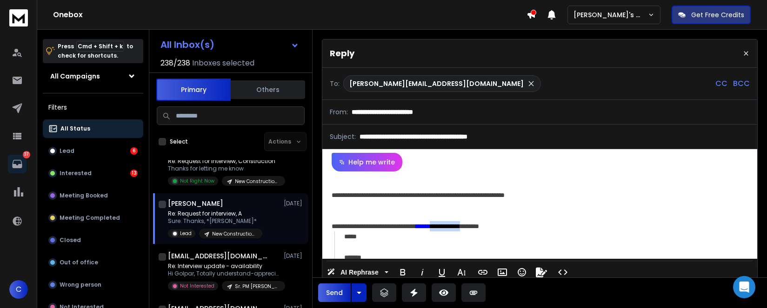
drag, startPoint x: 514, startPoint y: 228, endPoint x: 495, endPoint y: 219, distance: 21.6
click at [466, 226] on div "**********" at bounding box center [539, 226] width 414 height 10
drag, startPoint x: 499, startPoint y: 138, endPoint x: 447, endPoint y: 138, distance: 52.1
click at [446, 138] on input "**********" at bounding box center [555, 136] width 390 height 9
drag, startPoint x: 402, startPoint y: 196, endPoint x: 395, endPoint y: 194, distance: 6.7
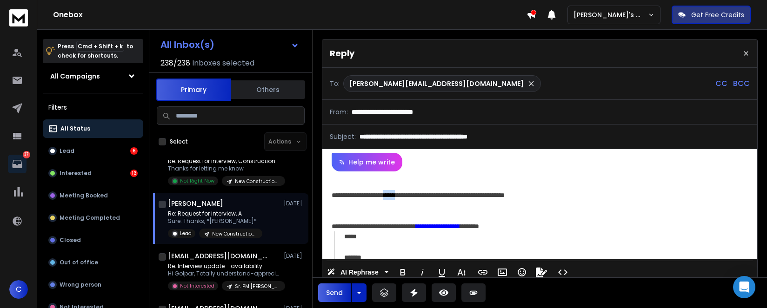
click at [387, 196] on div "**********" at bounding box center [539, 195] width 414 height 10
drag, startPoint x: 597, startPoint y: 195, endPoint x: 564, endPoint y: 194, distance: 33.1
click at [554, 198] on div "**********" at bounding box center [539, 195] width 414 height 10
drag, startPoint x: 551, startPoint y: 196, endPoint x: 518, endPoint y: 194, distance: 33.1
click at [500, 197] on div "**********" at bounding box center [539, 195] width 414 height 10
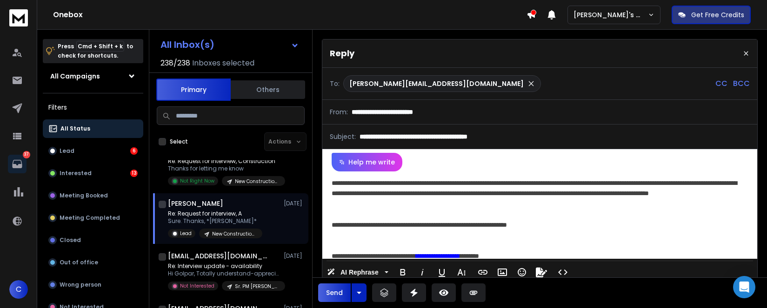
scroll to position [0, 0]
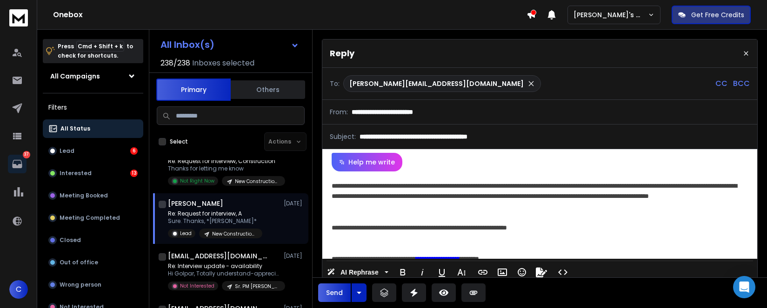
click at [338, 291] on button "Send" at bounding box center [334, 293] width 33 height 19
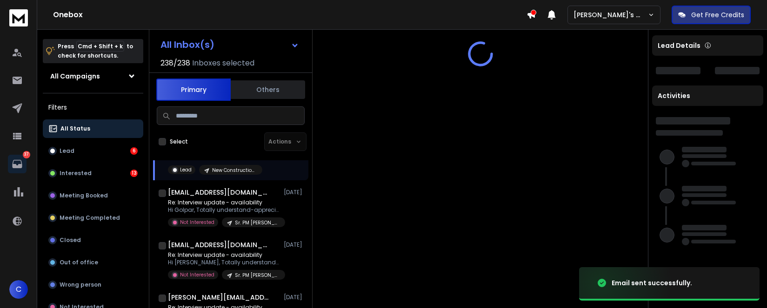
scroll to position [664, 0]
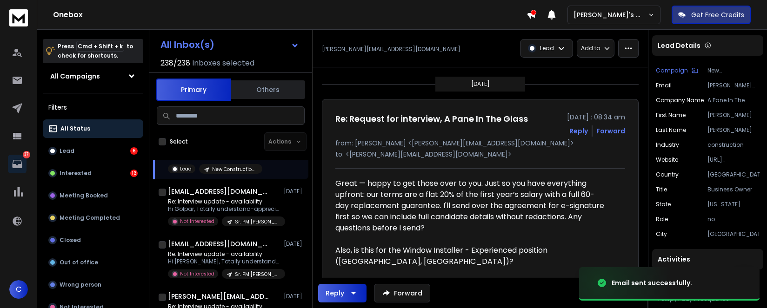
click at [551, 47] on p "Lead" at bounding box center [547, 48] width 14 height 7
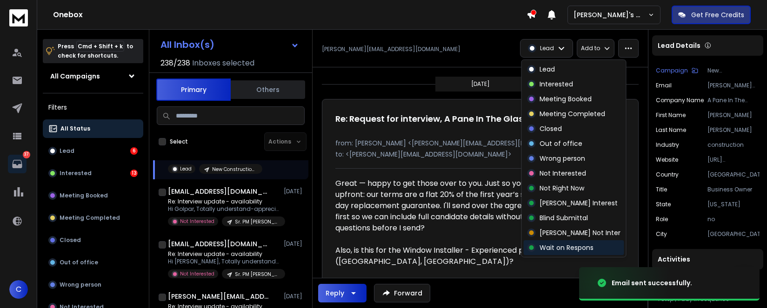
click at [575, 252] on p "Wait on Respons" at bounding box center [567, 247] width 54 height 9
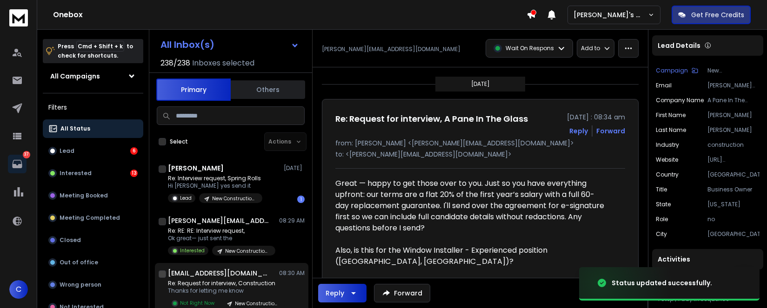
scroll to position [478, 0]
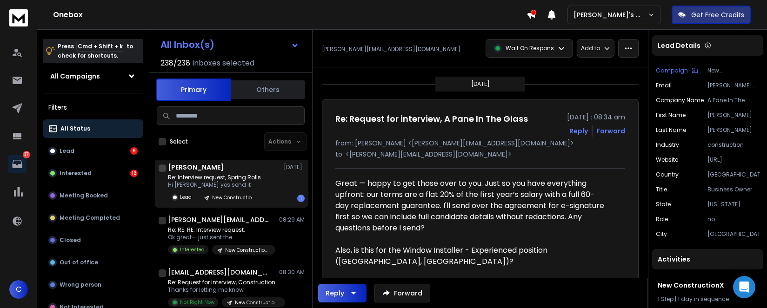
click at [240, 189] on div "Re: Interview request, Spring Rolls Hi [PERSON_NAME] yes send it Lead New Const…" at bounding box center [215, 188] width 94 height 28
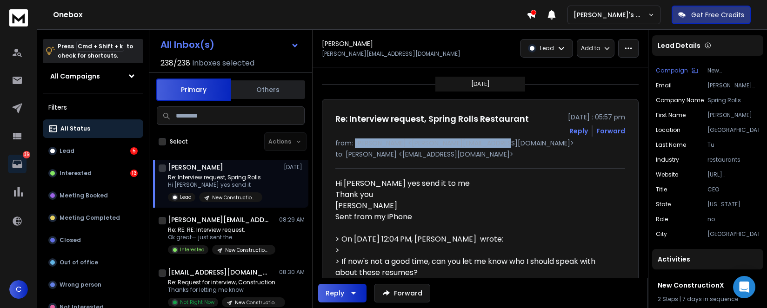
drag, startPoint x: 498, startPoint y: 141, endPoint x: 380, endPoint y: 139, distance: 118.2
click at [354, 144] on p "from: [PERSON_NAME] <[PERSON_NAME][EMAIL_ADDRESS][DOMAIN_NAME]>" at bounding box center [480, 143] width 290 height 9
drag, startPoint x: 495, startPoint y: 144, endPoint x: 496, endPoint y: 149, distance: 5.1
click at [495, 144] on p "from: [PERSON_NAME] <[PERSON_NAME][EMAIL_ADDRESS][DOMAIN_NAME]>" at bounding box center [480, 143] width 290 height 9
drag, startPoint x: 497, startPoint y: 144, endPoint x: 416, endPoint y: 141, distance: 81.0
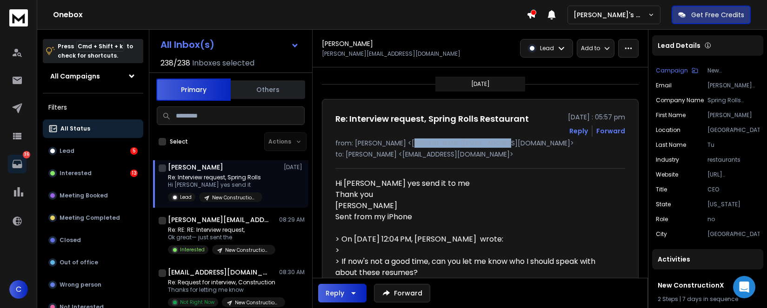
click at [414, 141] on p "from: [PERSON_NAME] <[PERSON_NAME][EMAIL_ADDRESS][DOMAIN_NAME]>" at bounding box center [480, 143] width 290 height 9
click at [581, 133] on button "Reply" at bounding box center [578, 131] width 19 height 9
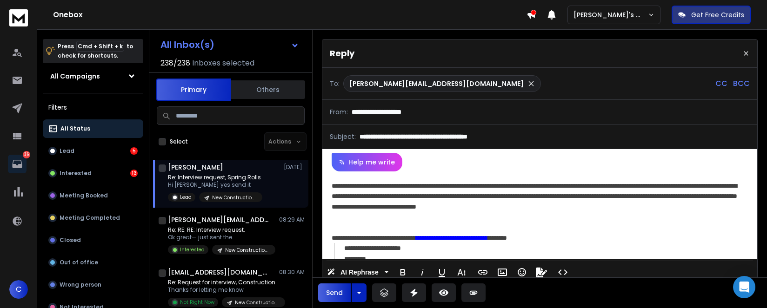
drag, startPoint x: 406, startPoint y: 208, endPoint x: 423, endPoint y: 208, distance: 17.2
click at [406, 208] on div "**********" at bounding box center [539, 196] width 414 height 31
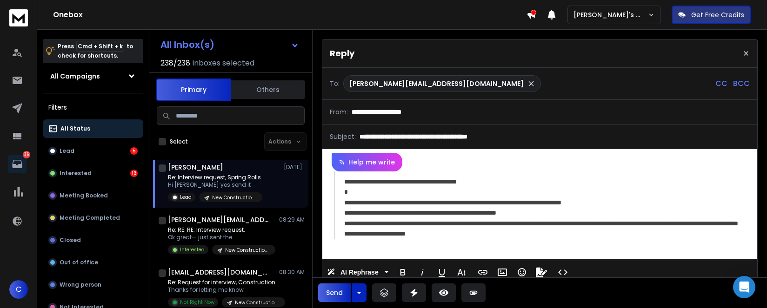
scroll to position [0, 0]
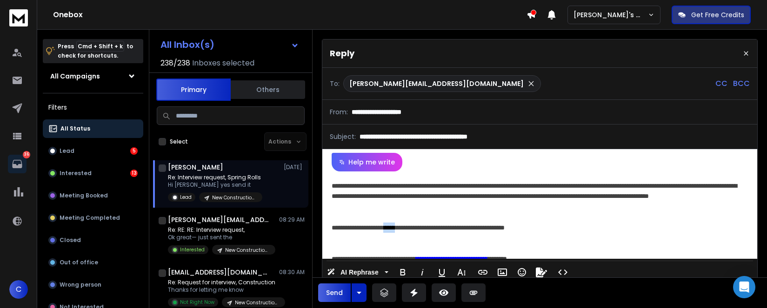
drag, startPoint x: 402, startPoint y: 226, endPoint x: 393, endPoint y: 228, distance: 10.0
click at [387, 229] on div "**********" at bounding box center [539, 228] width 414 height 10
drag, startPoint x: 489, startPoint y: 227, endPoint x: 475, endPoint y: 229, distance: 14.2
click at [475, 229] on div "**********" at bounding box center [539, 228] width 414 height 10
drag, startPoint x: 573, startPoint y: 228, endPoint x: 527, endPoint y: 228, distance: 46.1
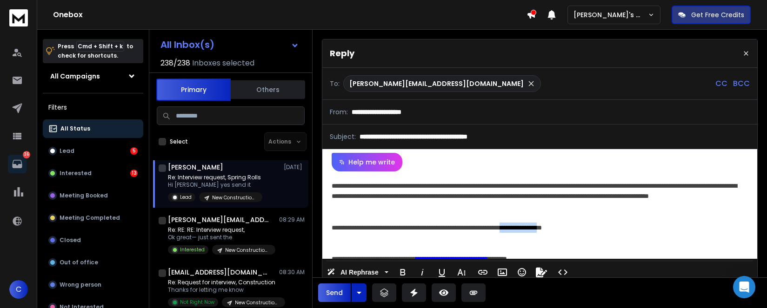
click at [527, 228] on div "**********" at bounding box center [539, 228] width 414 height 10
drag, startPoint x: 338, startPoint y: 294, endPoint x: 371, endPoint y: 297, distance: 33.7
click at [338, 294] on button "Send" at bounding box center [334, 293] width 33 height 19
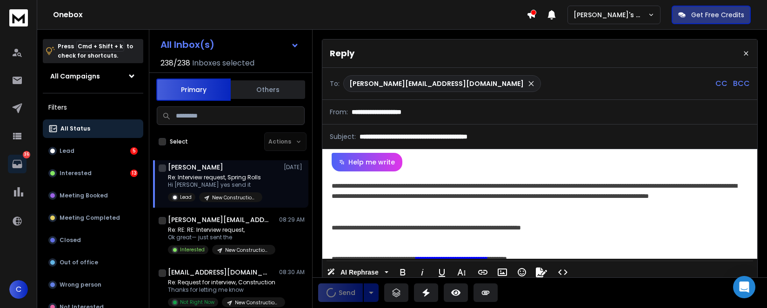
scroll to position [0, 0]
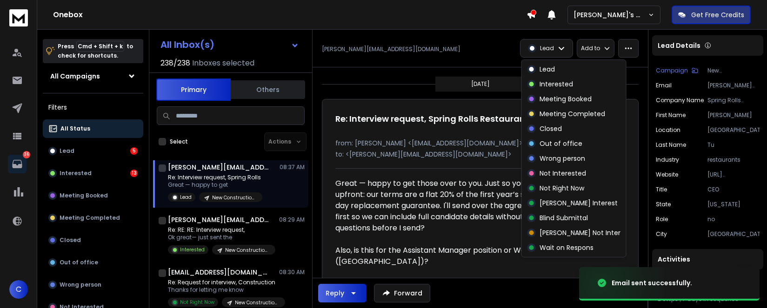
click at [556, 45] on div "Lead" at bounding box center [547, 49] width 52 height 18
click at [551, 249] on p "Wait on Respons" at bounding box center [567, 247] width 54 height 9
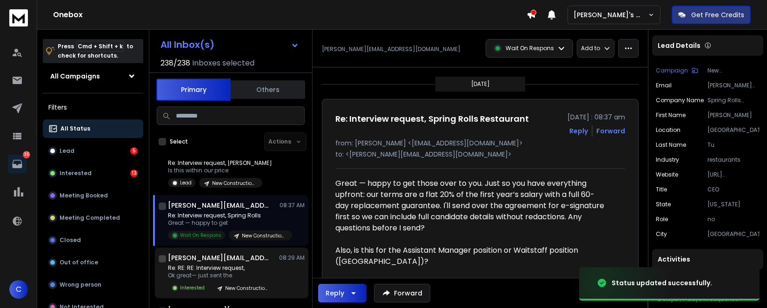
scroll to position [417, 0]
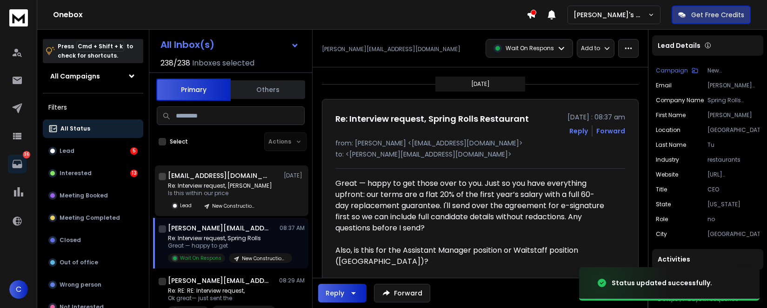
click at [253, 190] on p "Is this within our price" at bounding box center [220, 193] width 104 height 7
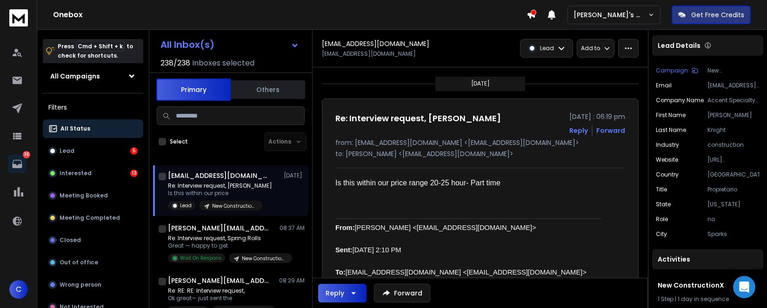
scroll to position [0, 0]
drag, startPoint x: 549, startPoint y: 144, endPoint x: 354, endPoint y: 144, distance: 195.9
click at [353, 144] on p "from: [EMAIL_ADDRESS][DOMAIN_NAME] <[EMAIL_ADDRESS][DOMAIN_NAME]>" at bounding box center [480, 143] width 290 height 9
drag, startPoint x: 463, startPoint y: 195, endPoint x: 349, endPoint y: 195, distance: 114.0
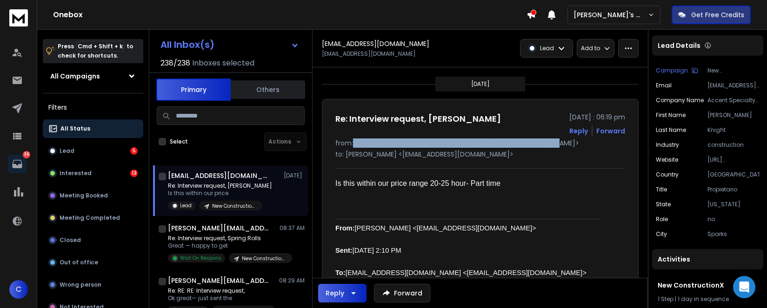
scroll to position [10, 0]
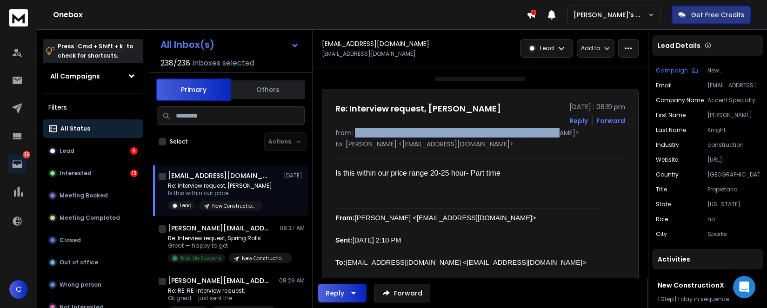
drag, startPoint x: 549, startPoint y: 132, endPoint x: 410, endPoint y: 141, distance: 139.4
click at [354, 135] on p "from: [EMAIL_ADDRESS][DOMAIN_NAME] <[EMAIL_ADDRESS][DOMAIN_NAME]>" at bounding box center [480, 132] width 290 height 9
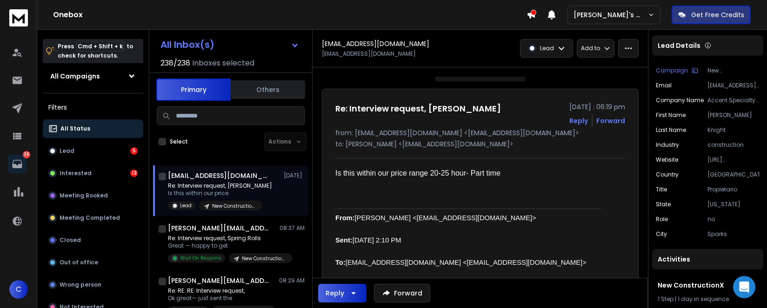
click at [469, 139] on div "Re: Interview request, [PERSON_NAME] [DATE] : 06:19 pm Reply Forward from: [EMA…" at bounding box center [480, 125] width 290 height 47
drag, startPoint x: 449, startPoint y: 133, endPoint x: 436, endPoint y: 141, distance: 14.8
click at [356, 135] on p "from: [EMAIL_ADDRESS][DOMAIN_NAME] <[EMAIL_ADDRESS][DOMAIN_NAME]>" at bounding box center [480, 132] width 290 height 9
drag, startPoint x: 550, startPoint y: 133, endPoint x: 483, endPoint y: 134, distance: 67.0
click at [483, 134] on p "from: [EMAIL_ADDRESS][DOMAIN_NAME] <[EMAIL_ADDRESS][DOMAIN_NAME]>" at bounding box center [480, 132] width 290 height 9
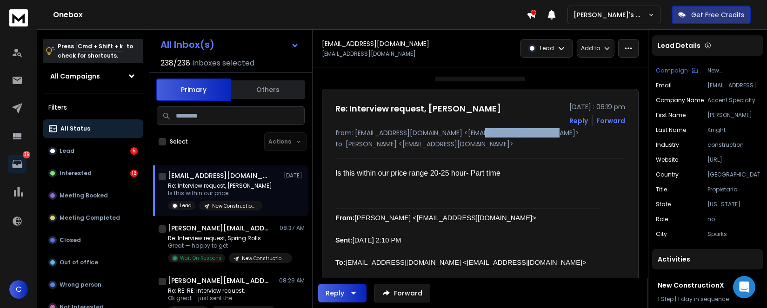
click at [574, 123] on button "Reply" at bounding box center [578, 120] width 19 height 9
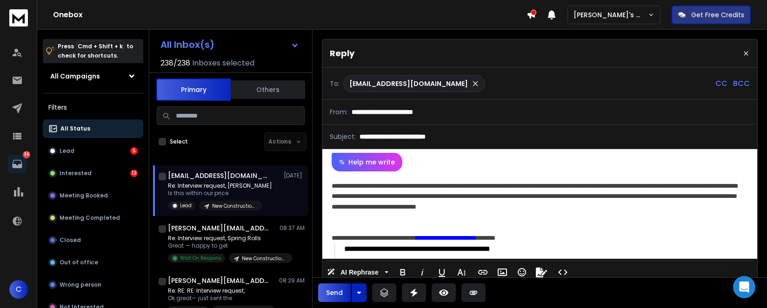
click at [406, 208] on div "**********" at bounding box center [539, 196] width 414 height 31
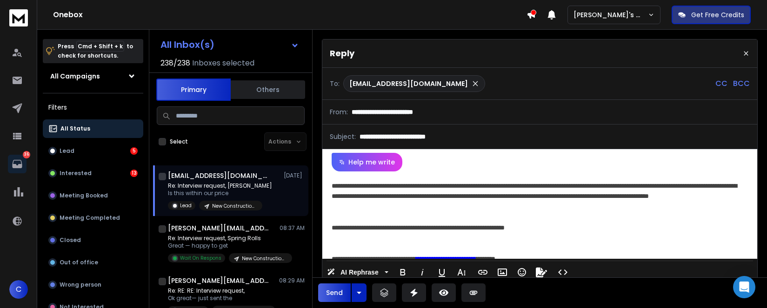
click at [402, 227] on div "**********" at bounding box center [539, 228] width 414 height 10
drag, startPoint x: 402, startPoint y: 227, endPoint x: 388, endPoint y: 228, distance: 13.5
click at [388, 228] on div "**********" at bounding box center [539, 228] width 414 height 10
drag, startPoint x: 577, startPoint y: 227, endPoint x: 548, endPoint y: 229, distance: 29.8
click at [537, 228] on div "**********" at bounding box center [539, 228] width 414 height 10
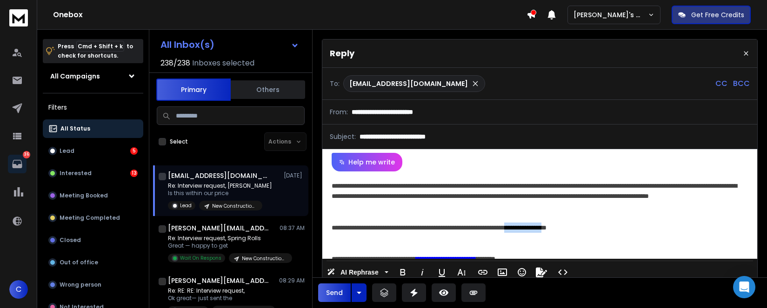
paste div
drag, startPoint x: 536, startPoint y: 228, endPoint x: 520, endPoint y: 225, distance: 16.2
click at [485, 227] on div "**********" at bounding box center [539, 228] width 414 height 10
drag, startPoint x: 445, startPoint y: 185, endPoint x: 350, endPoint y: 187, distance: 95.4
click at [328, 185] on div "**********" at bounding box center [539, 215] width 435 height 87
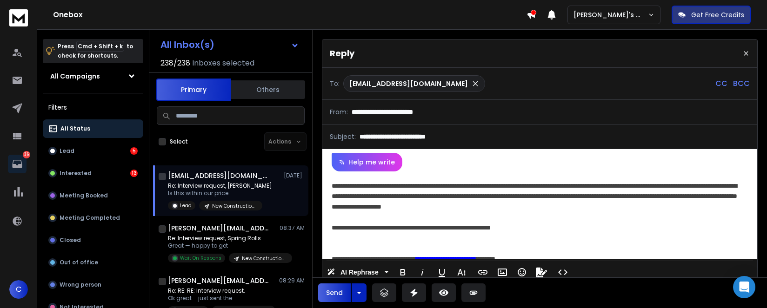
scroll to position [387, 0]
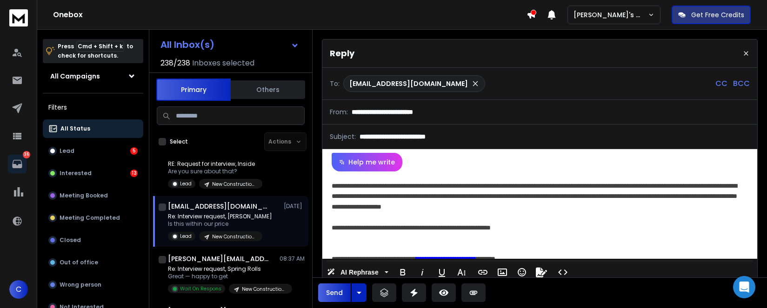
click at [329, 295] on button "Send" at bounding box center [334, 293] width 33 height 19
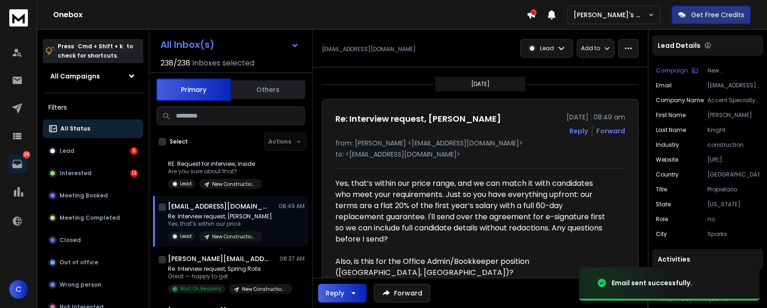
click at [542, 50] on p "Lead" at bounding box center [547, 48] width 14 height 7
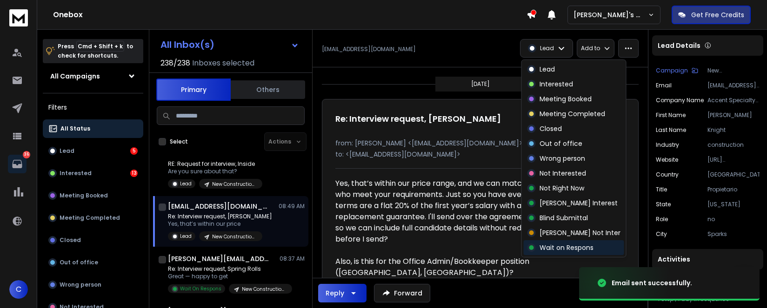
click at [546, 249] on p "Wait on Respons" at bounding box center [567, 247] width 54 height 9
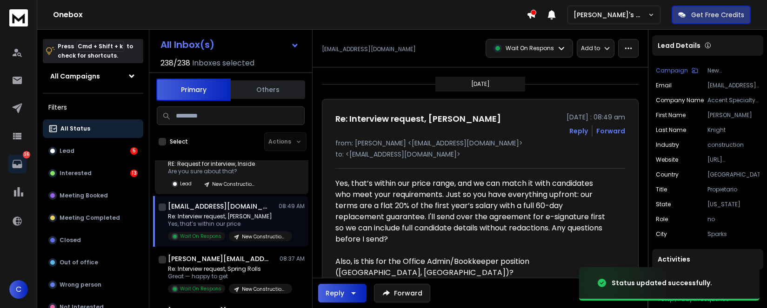
drag, startPoint x: 252, startPoint y: 174, endPoint x: 263, endPoint y: 181, distance: 12.9
click at [252, 174] on p "Are you sure about that?" at bounding box center [215, 171] width 94 height 7
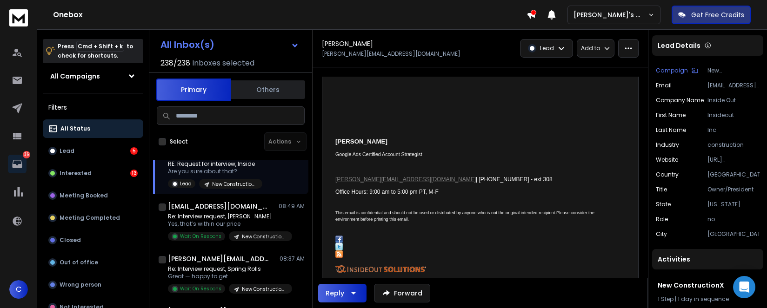
scroll to position [0, 0]
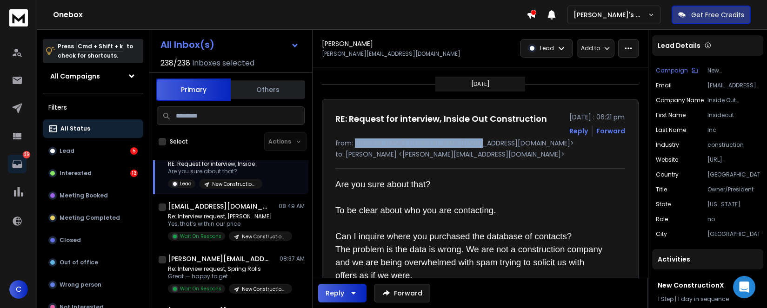
drag, startPoint x: 477, startPoint y: 143, endPoint x: 357, endPoint y: 144, distance: 119.6
click at [355, 144] on p "from: [PERSON_NAME] <[PERSON_NAME][EMAIL_ADDRESS][DOMAIN_NAME]>" at bounding box center [480, 143] width 290 height 9
click at [458, 145] on p "from: [PERSON_NAME] <[PERSON_NAME][EMAIL_ADDRESS][DOMAIN_NAME]>" at bounding box center [480, 143] width 290 height 9
drag, startPoint x: 481, startPoint y: 144, endPoint x: 436, endPoint y: 147, distance: 45.2
click at [436, 147] on p "from: [PERSON_NAME] <[PERSON_NAME][EMAIL_ADDRESS][DOMAIN_NAME]>" at bounding box center [480, 143] width 290 height 9
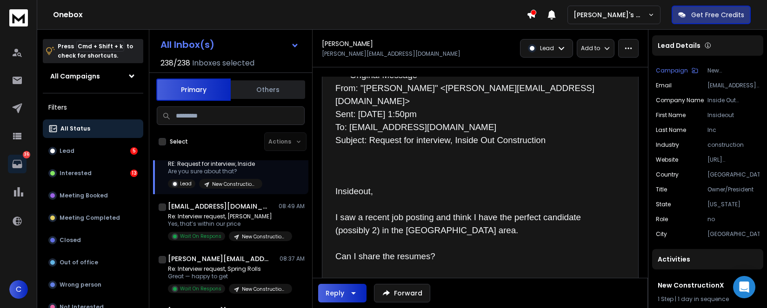
scroll to position [487, 0]
